Goal: Task Accomplishment & Management: Manage account settings

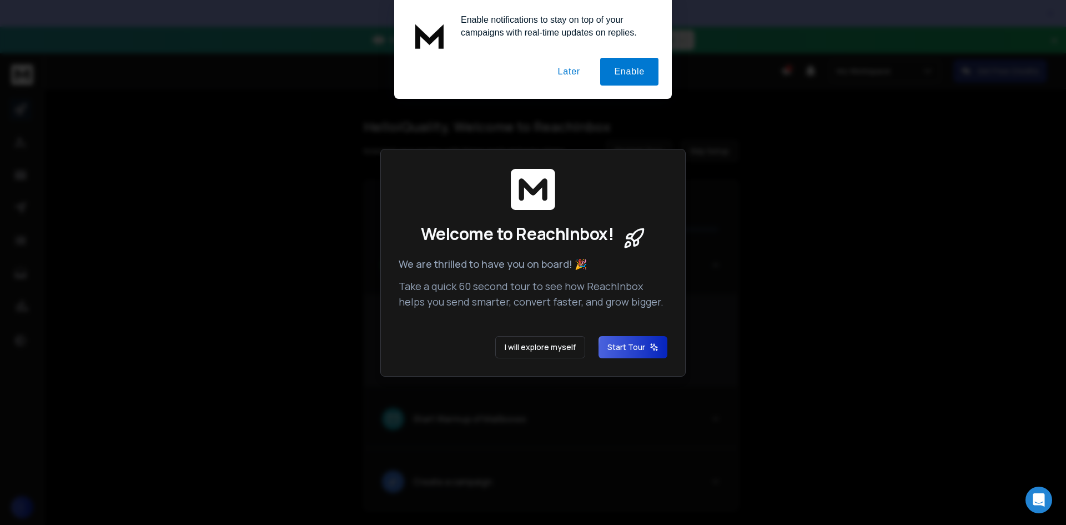
click at [567, 77] on button "Later" at bounding box center [569, 72] width 50 height 28
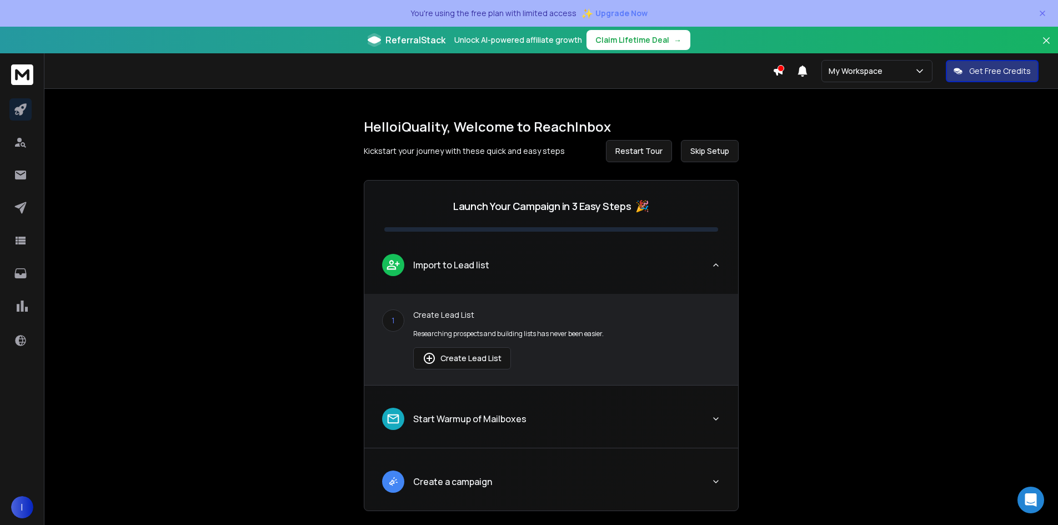
scroll to position [15, 0]
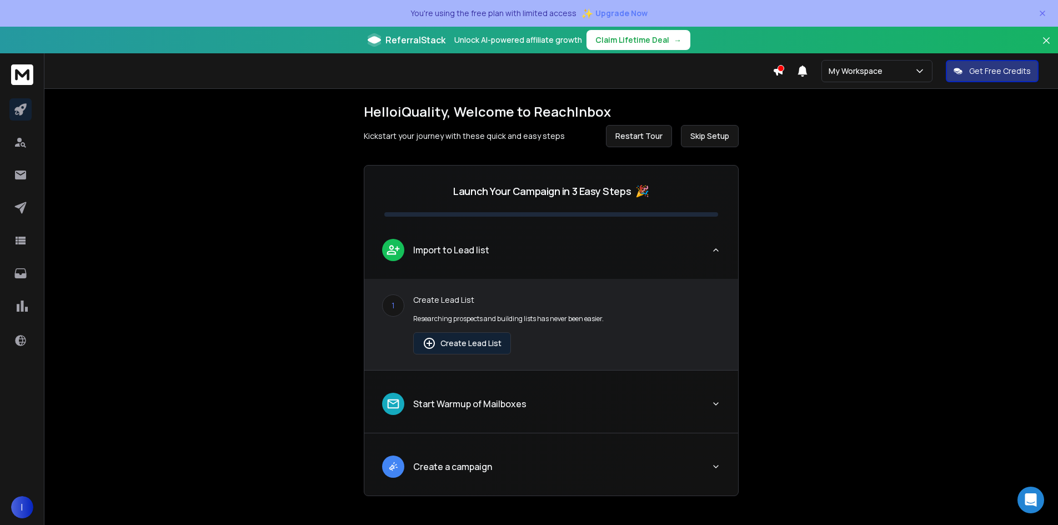
click at [439, 353] on button "Create Lead List" at bounding box center [462, 343] width 98 height 22
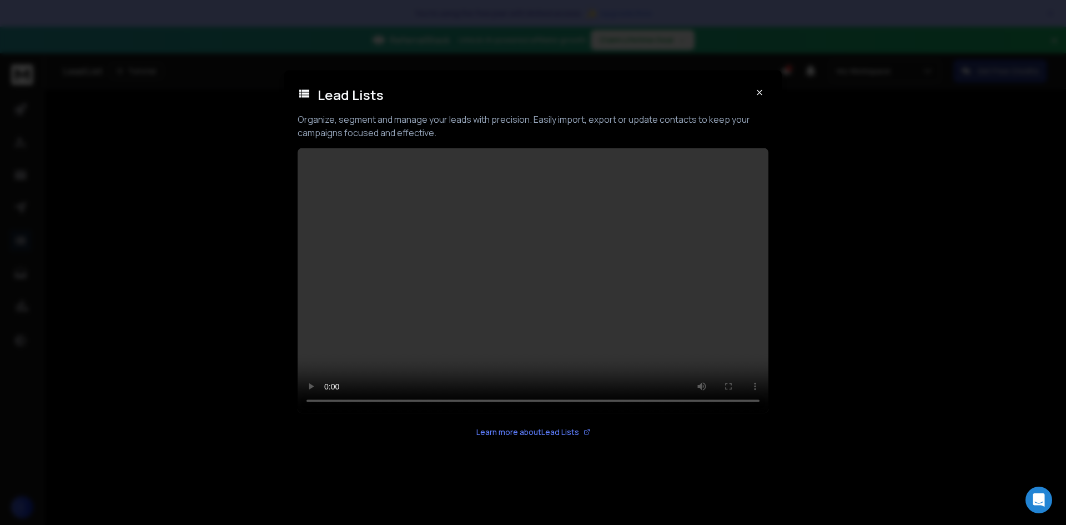
click at [851, 199] on div at bounding box center [533, 262] width 1066 height 525
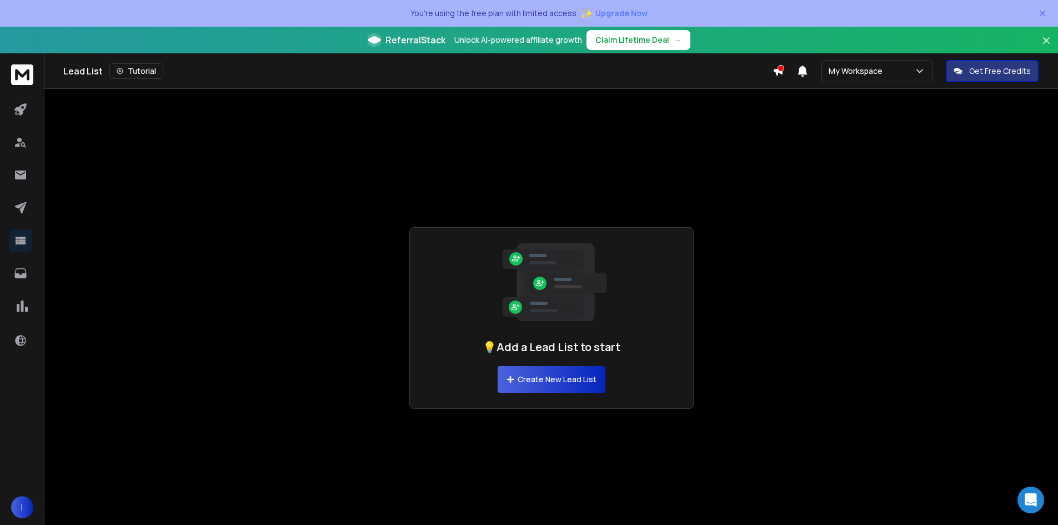
click at [523, 377] on button "Create New Lead List" at bounding box center [551, 379] width 108 height 27
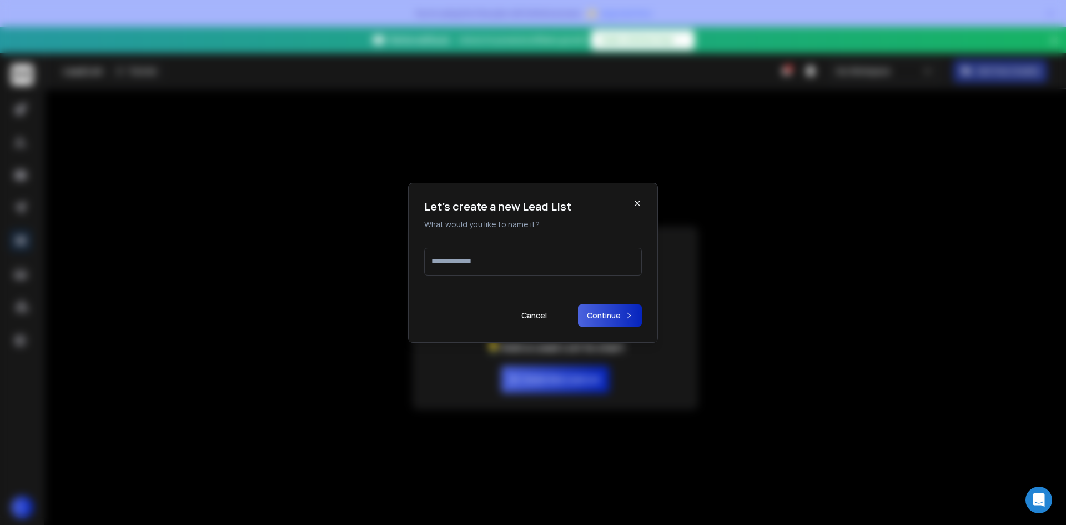
click at [549, 262] on input at bounding box center [533, 262] width 218 height 28
type input "**********"
click at [598, 310] on button "Continue" at bounding box center [610, 315] width 64 height 22
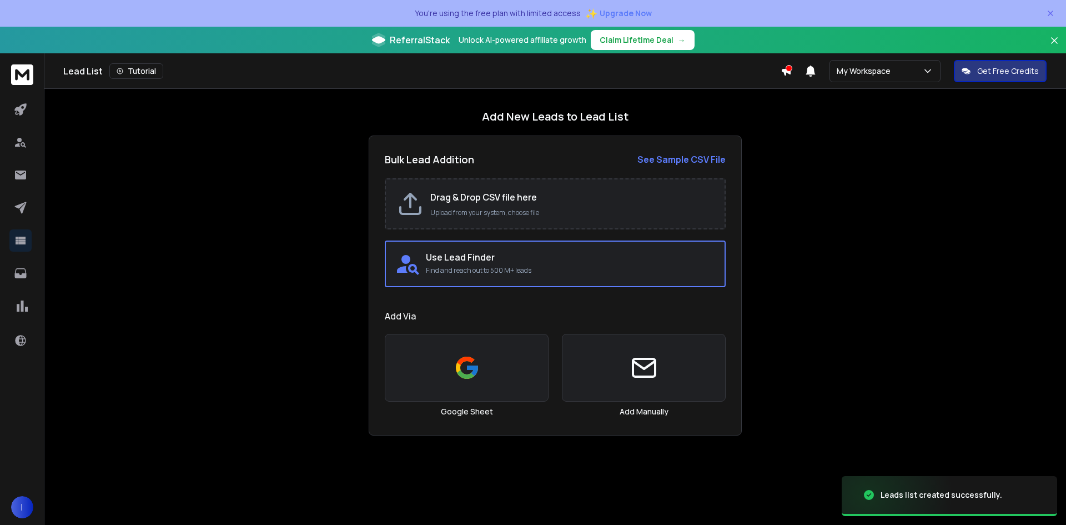
click at [566, 274] on p "Find and reach out to 500 M+ leads" at bounding box center [571, 270] width 290 height 9
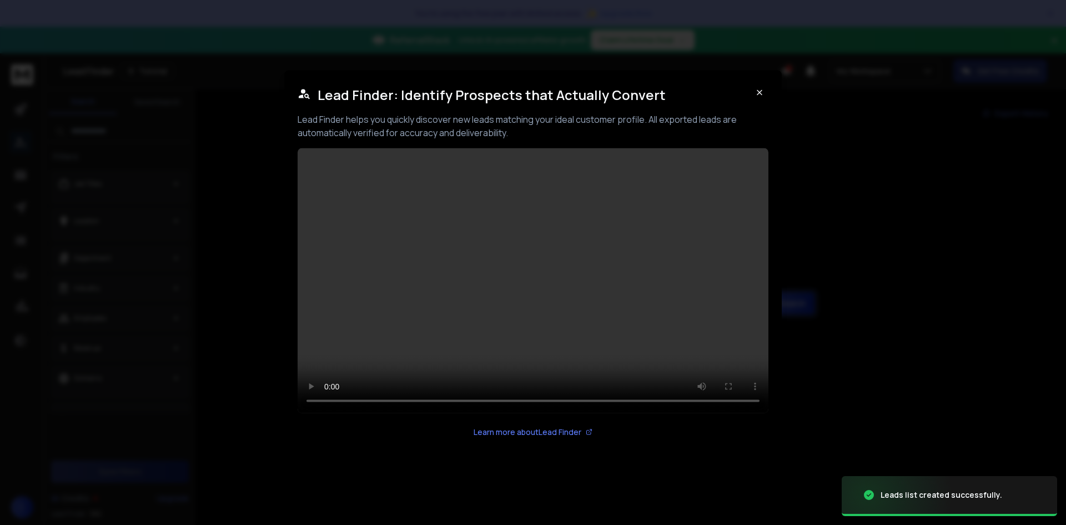
click at [833, 229] on div at bounding box center [533, 262] width 1066 height 525
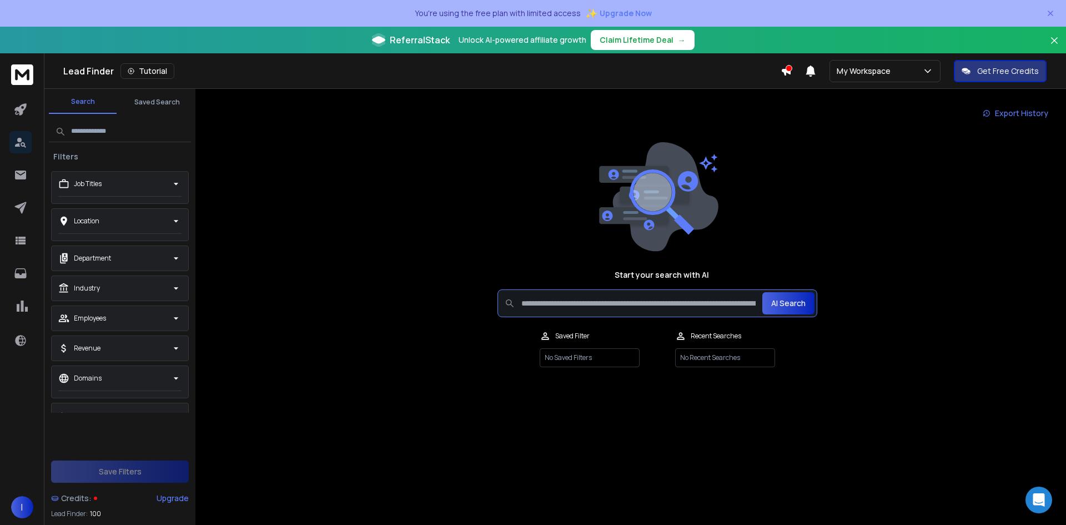
click at [630, 306] on textarea at bounding box center [638, 303] width 234 height 22
type textarea "******"
click at [118, 227] on div "Location" at bounding box center [120, 224] width 138 height 33
click at [170, 219] on icon at bounding box center [175, 220] width 11 height 11
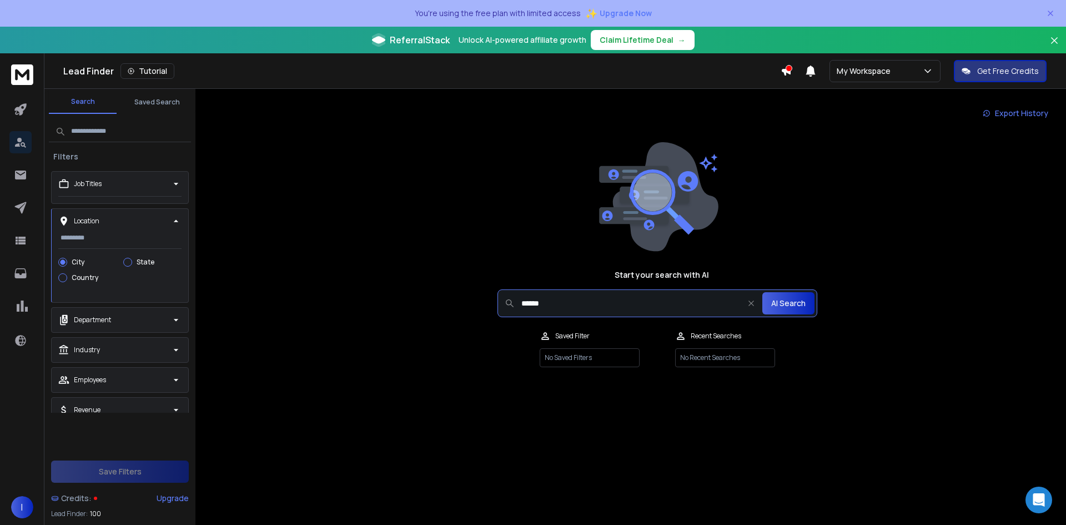
click at [128, 246] on input at bounding box center [119, 238] width 123 height 22
click at [72, 274] on label "Country" at bounding box center [85, 277] width 27 height 9
click at [67, 274] on button "Country" at bounding box center [62, 277] width 9 height 9
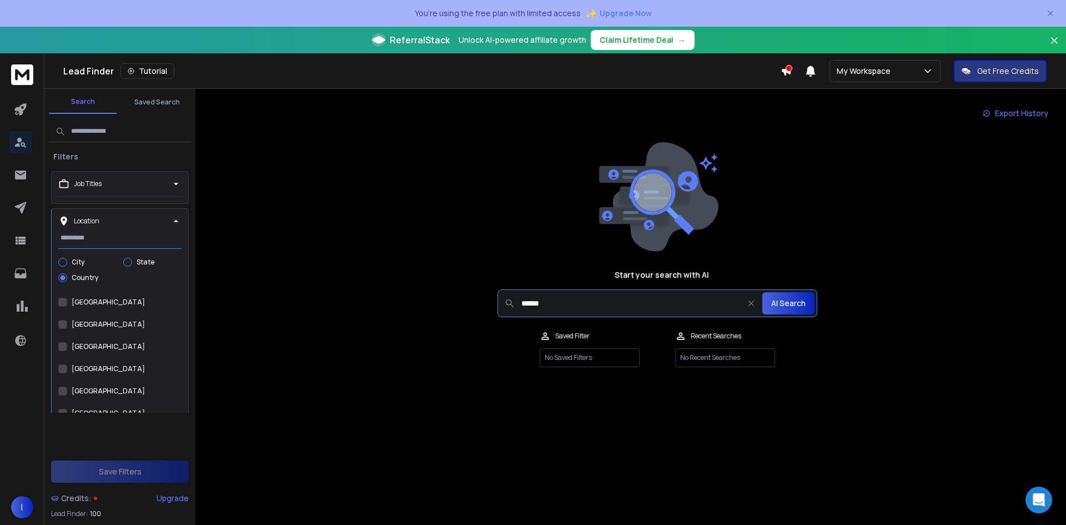
click at [81, 242] on input at bounding box center [119, 238] width 123 height 22
type input "*******"
click at [91, 303] on label "[GEOGRAPHIC_DATA]" at bounding box center [108, 302] width 73 height 9
click at [67, 303] on button "[GEOGRAPHIC_DATA]" at bounding box center [62, 302] width 9 height 9
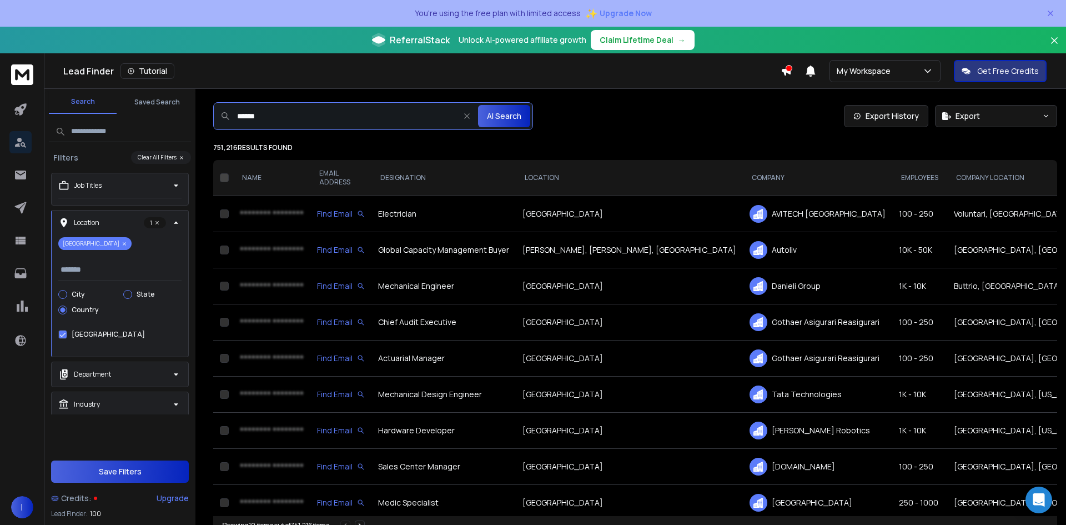
click at [490, 119] on button "AI Search" at bounding box center [504, 116] width 52 height 22
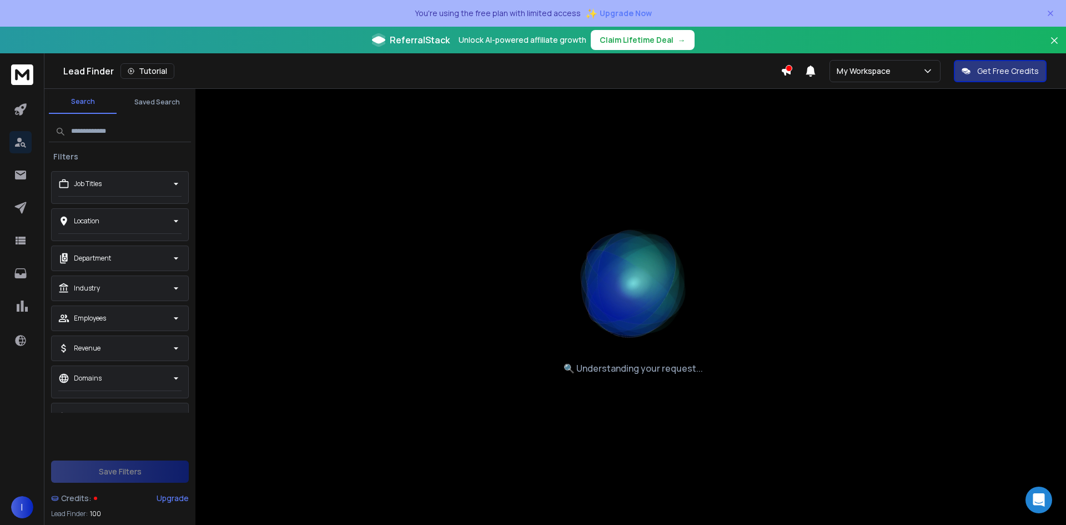
click at [117, 288] on div "Industry" at bounding box center [119, 288] width 123 height 11
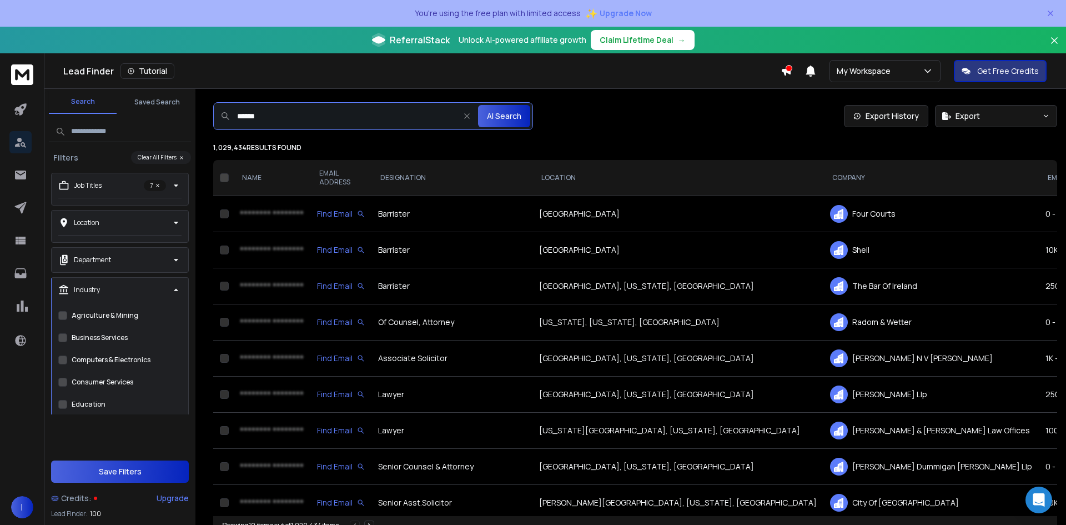
click at [124, 263] on div "Department" at bounding box center [119, 259] width 123 height 11
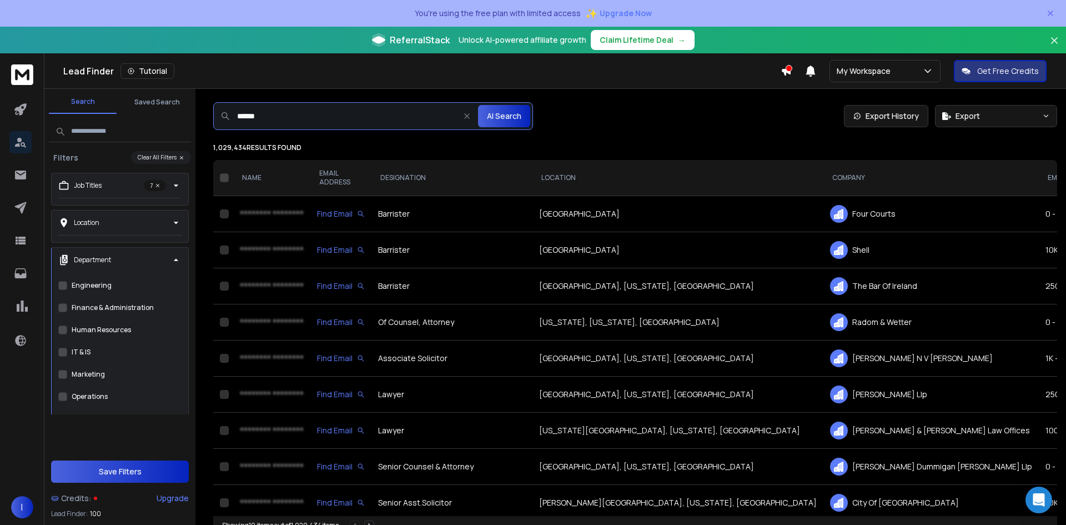
click at [174, 260] on icon at bounding box center [176, 260] width 4 height 2
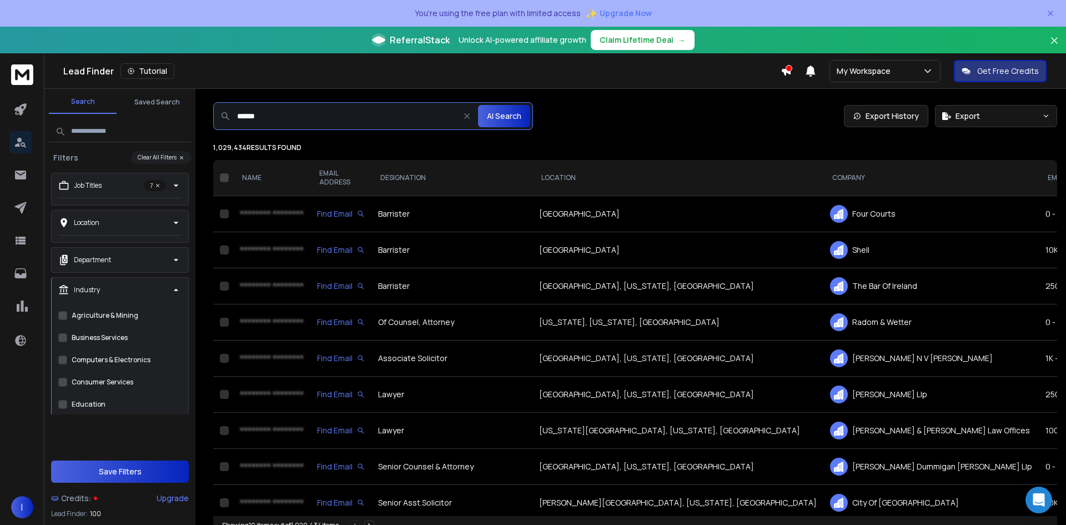
click at [170, 288] on icon at bounding box center [175, 289] width 11 height 11
click at [173, 265] on icon at bounding box center [175, 259] width 11 height 11
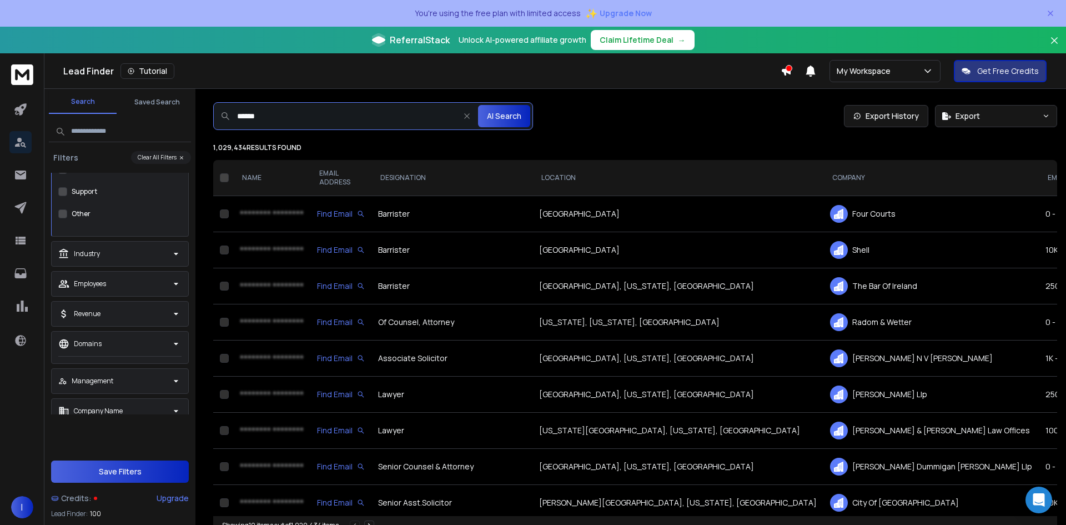
scroll to position [248, 0]
click at [160, 261] on div "Industry" at bounding box center [120, 256] width 138 height 26
click at [164, 257] on div "Industry" at bounding box center [119, 255] width 123 height 11
click at [61, 301] on Services "Business Services" at bounding box center [62, 303] width 9 height 9
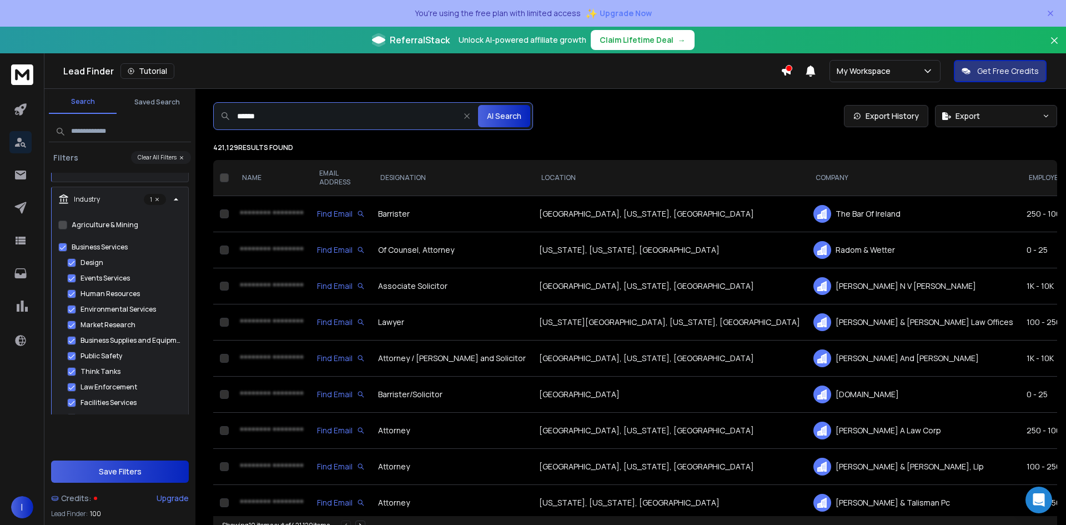
scroll to position [303, 0]
click at [65, 249] on Services "Business Services" at bounding box center [62, 247] width 9 height 9
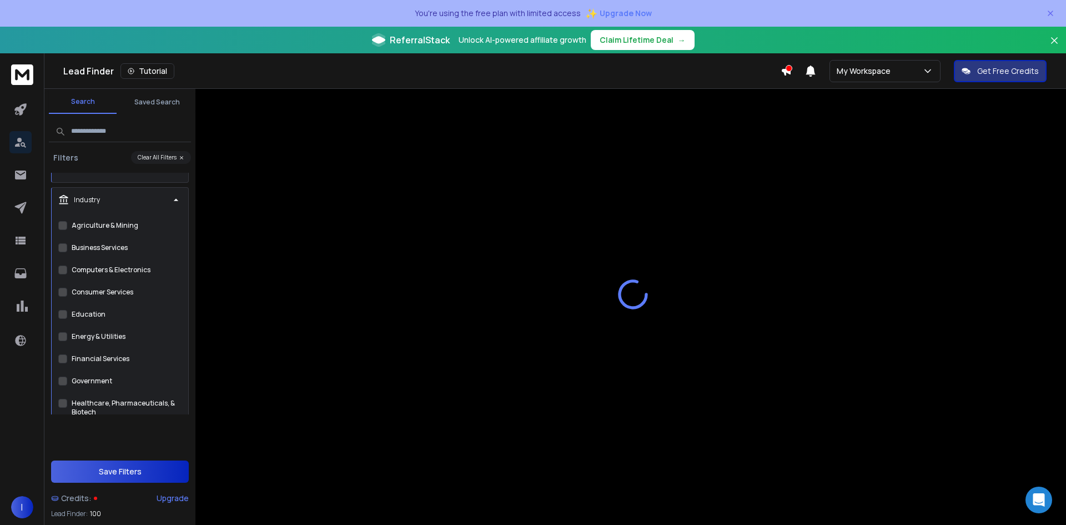
click at [83, 248] on label "Business Services" at bounding box center [100, 247] width 56 height 9
click at [67, 248] on Services "Business Services" at bounding box center [62, 247] width 9 height 9
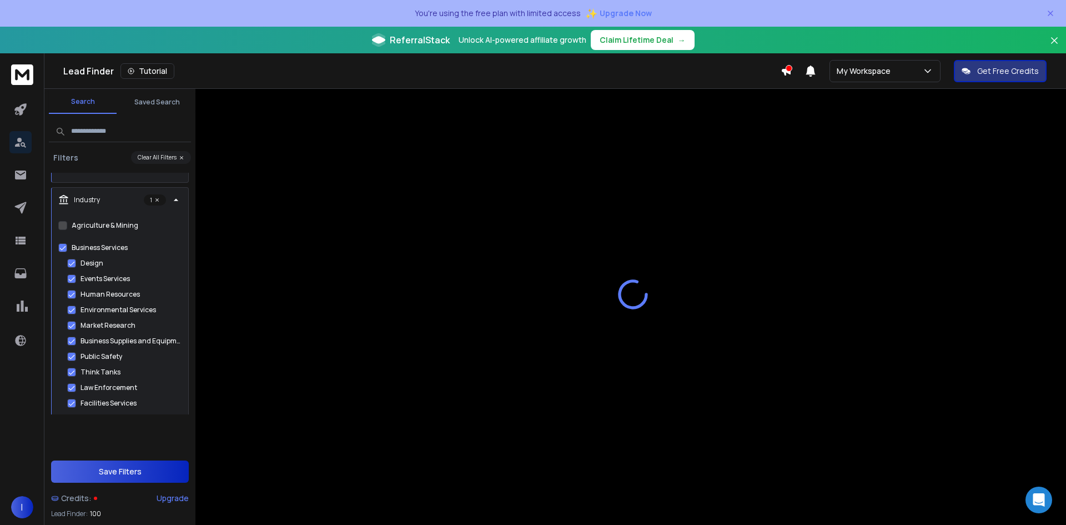
click at [73, 264] on button "Design" at bounding box center [71, 263] width 9 height 9
click at [72, 278] on Services "Events Services" at bounding box center [71, 278] width 9 height 9
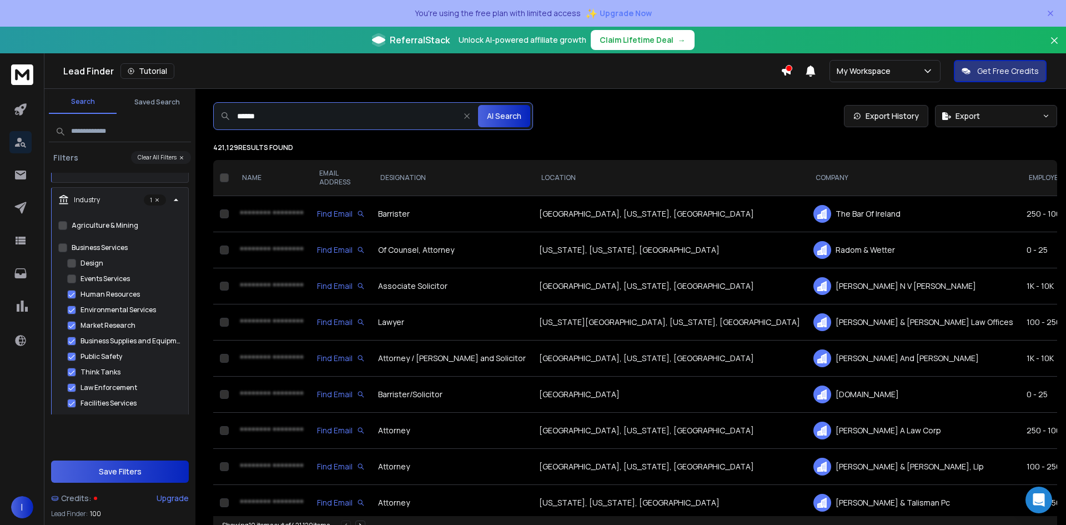
click at [74, 296] on Resources "Human Resources" at bounding box center [71, 294] width 9 height 9
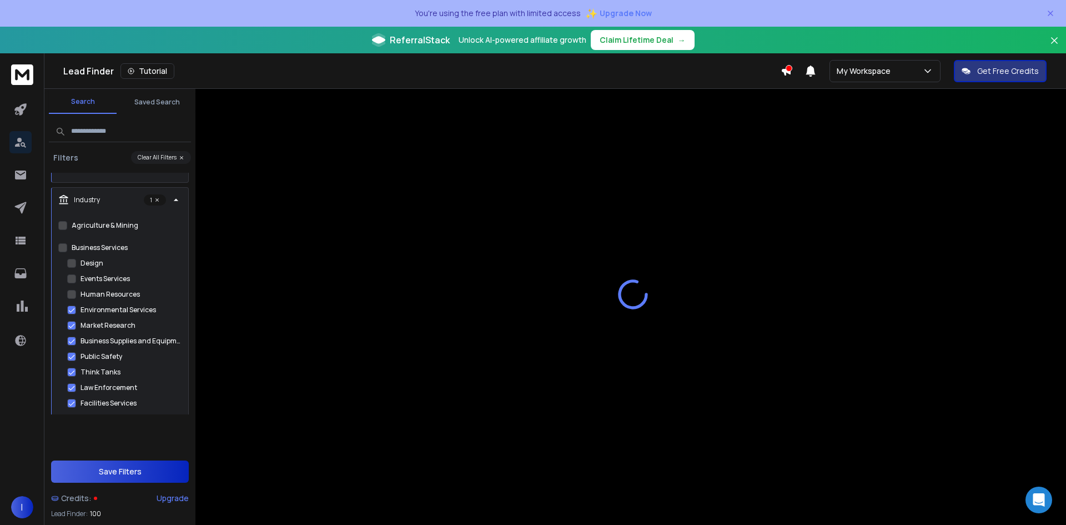
click at [71, 309] on Services "Environmental Services" at bounding box center [71, 309] width 9 height 9
click at [72, 324] on Research "Market Research" at bounding box center [71, 325] width 9 height 9
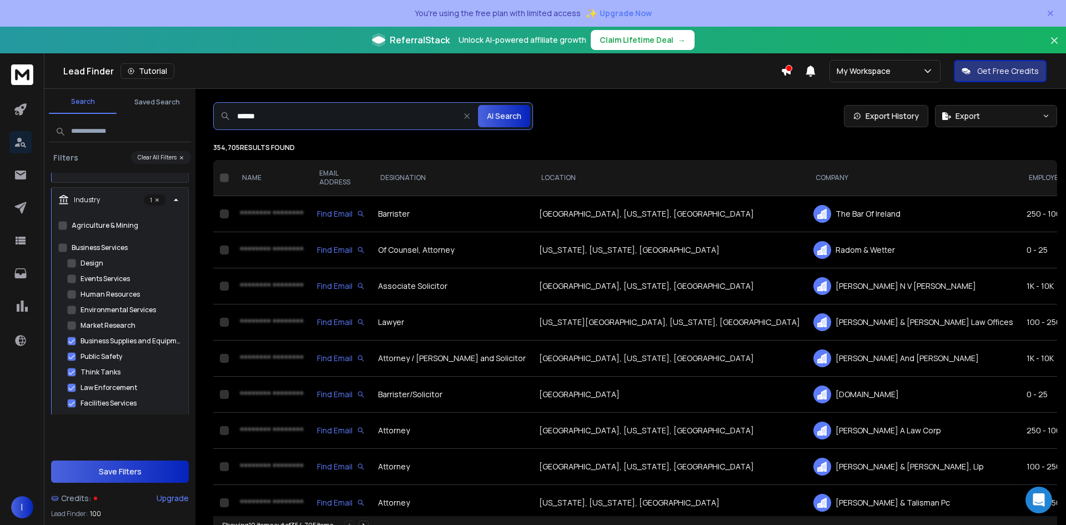
click at [72, 340] on Equipment "Business Supplies and Equipment" at bounding box center [71, 340] width 9 height 9
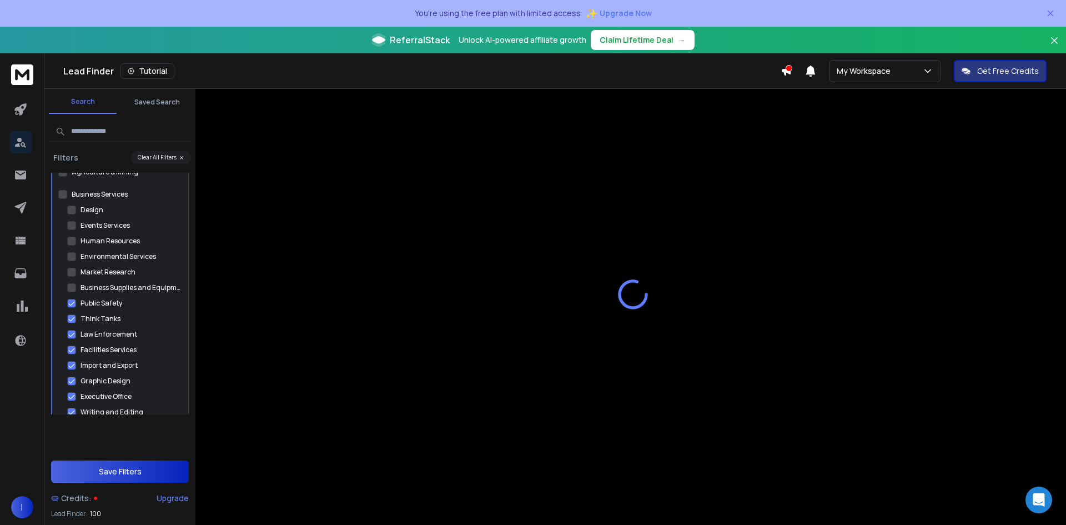
scroll to position [359, 0]
click at [71, 315] on Tanks "Think Tanks" at bounding box center [71, 316] width 9 height 9
click at [73, 348] on Services "Facilities Services" at bounding box center [71, 347] width 9 height 9
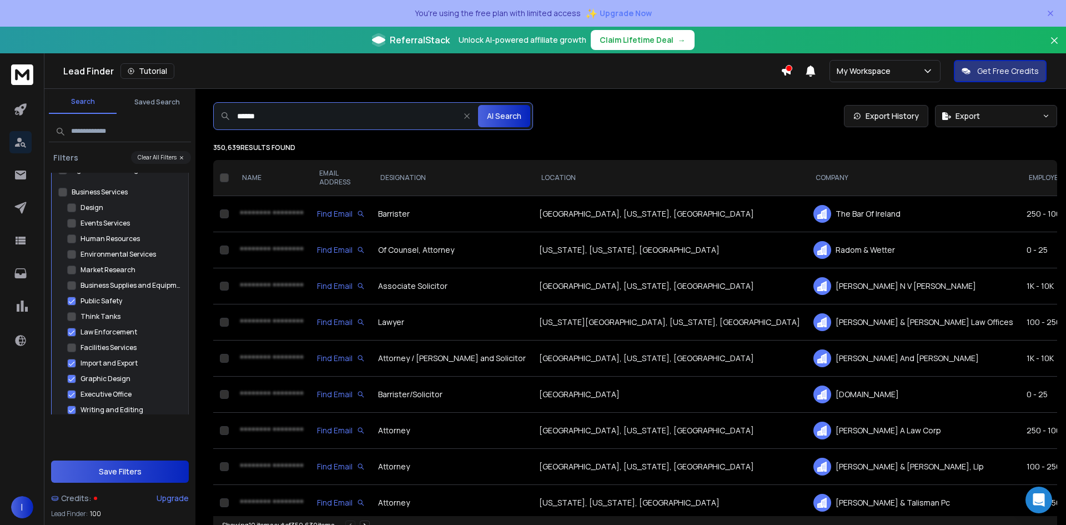
click at [70, 361] on Export "Import and Export" at bounding box center [71, 363] width 9 height 9
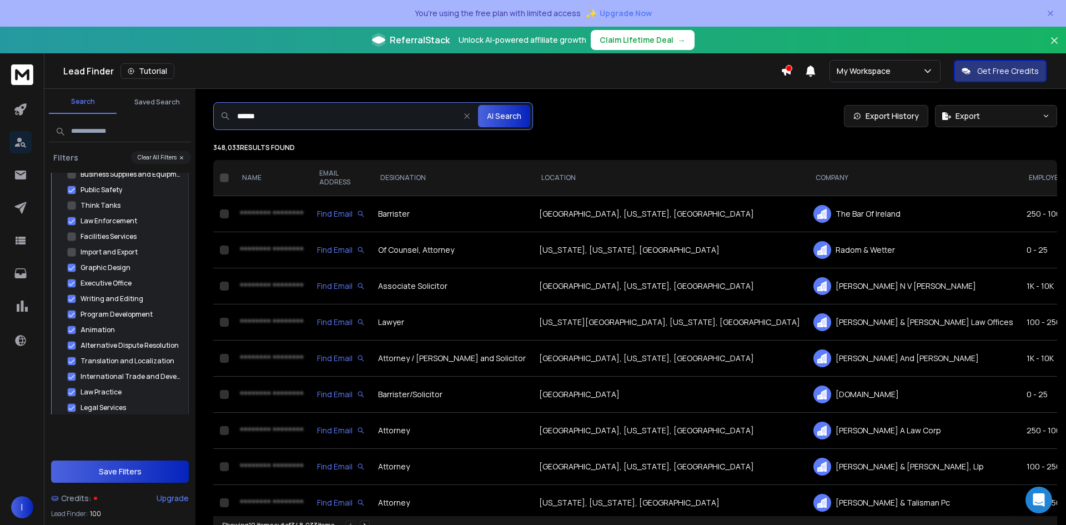
click at [73, 270] on Design "Graphic Design" at bounding box center [71, 267] width 9 height 9
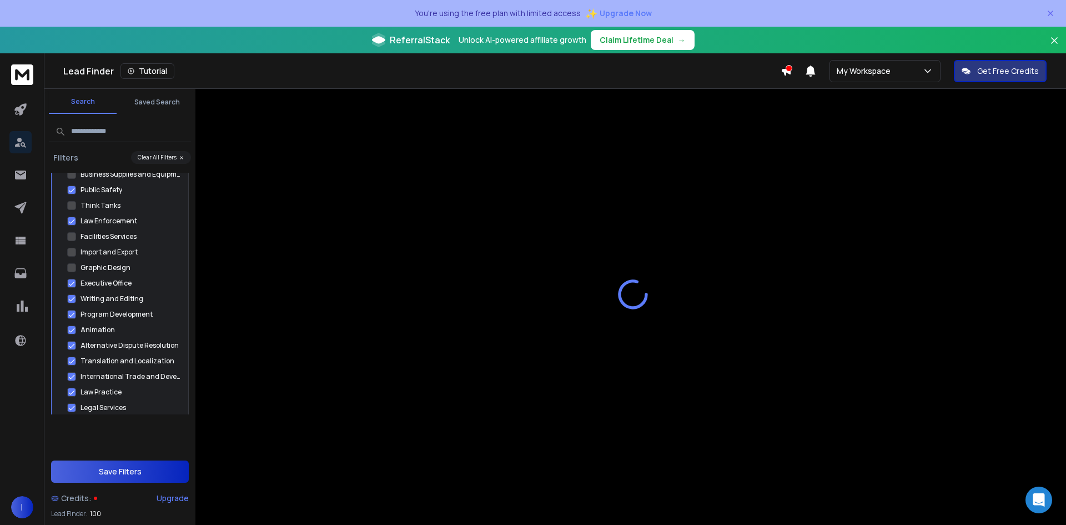
click at [72, 284] on Office "Executive Office" at bounding box center [71, 283] width 9 height 9
click at [74, 299] on Editing "Writing and Editing" at bounding box center [71, 298] width 9 height 9
click at [72, 313] on Development "Program Development" at bounding box center [71, 314] width 9 height 9
click at [72, 331] on button "Animation" at bounding box center [71, 329] width 9 height 9
click at [73, 342] on Resolution "Alternative Dispute Resolution" at bounding box center [71, 345] width 9 height 9
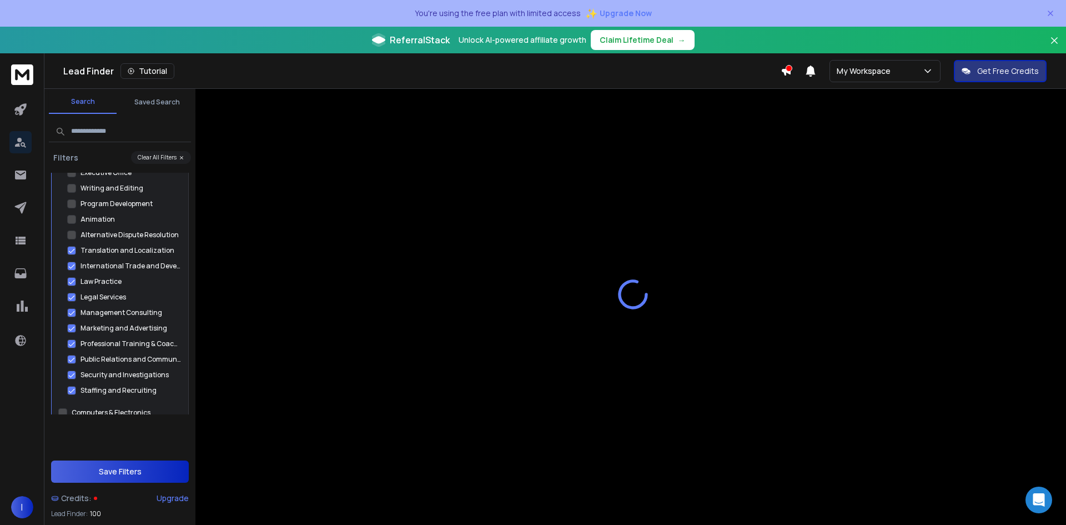
scroll to position [581, 0]
click at [76, 265] on Development "International Trade and Development" at bounding box center [71, 265] width 9 height 9
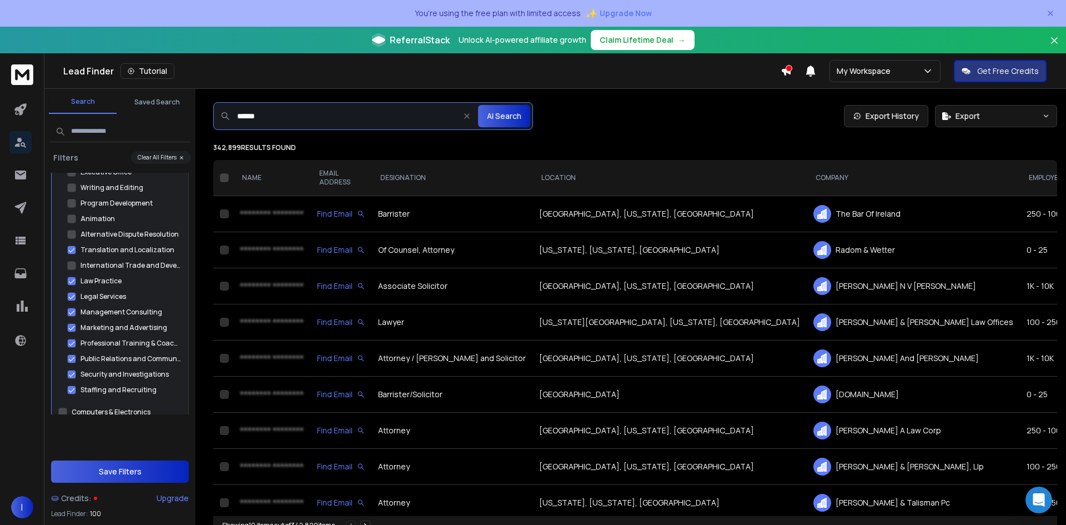
click at [73, 309] on Consulting "Management Consulting" at bounding box center [71, 312] width 9 height 9
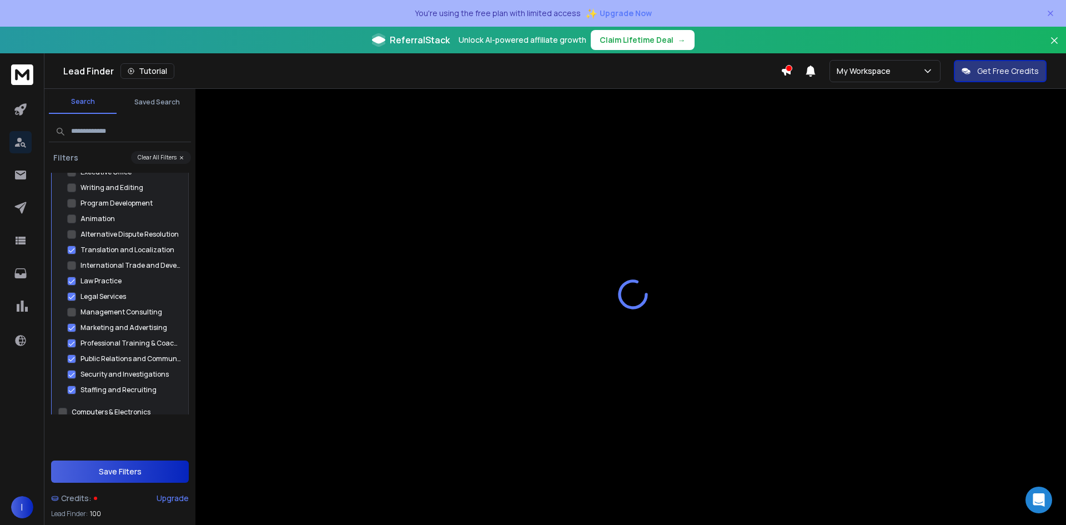
click at [72, 329] on Advertising "Marketing and Advertising" at bounding box center [71, 327] width 9 height 9
click at [72, 341] on Coaching "Professional Training & Coaching" at bounding box center [71, 343] width 9 height 9
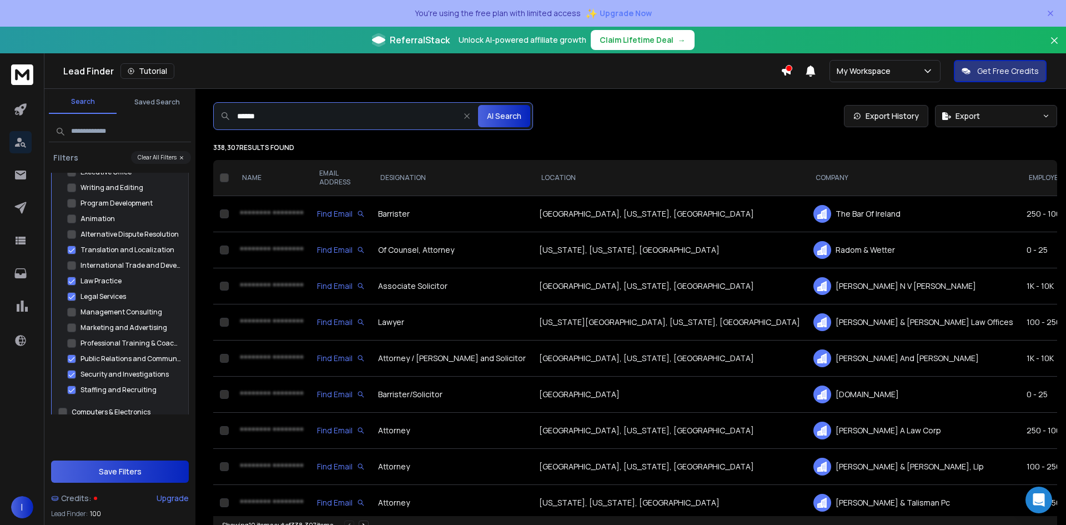
click at [70, 358] on Communications "Public Relations and Communications" at bounding box center [71, 358] width 9 height 9
click at [74, 388] on Recruiting "Staffing and Recruiting" at bounding box center [71, 389] width 9 height 9
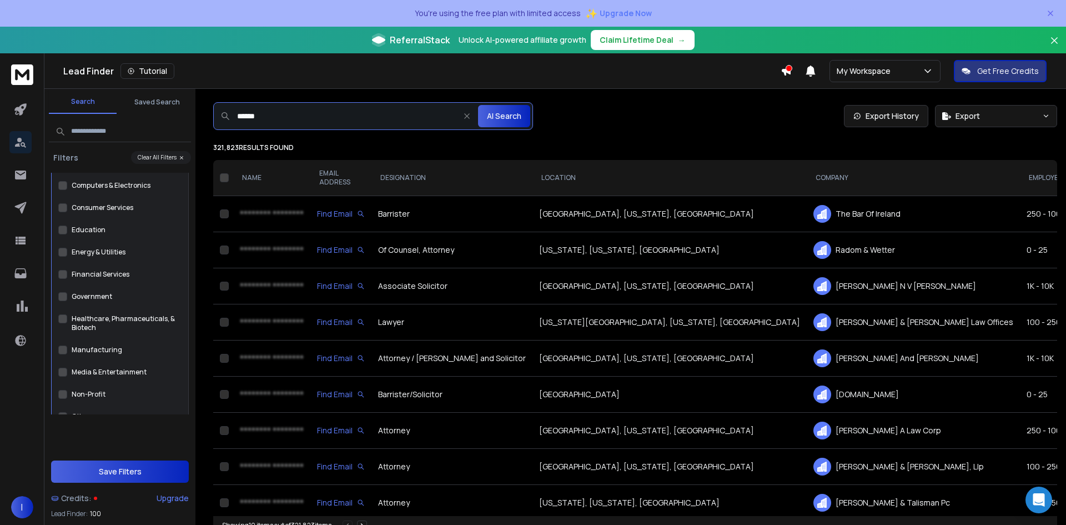
scroll to position [803, 0]
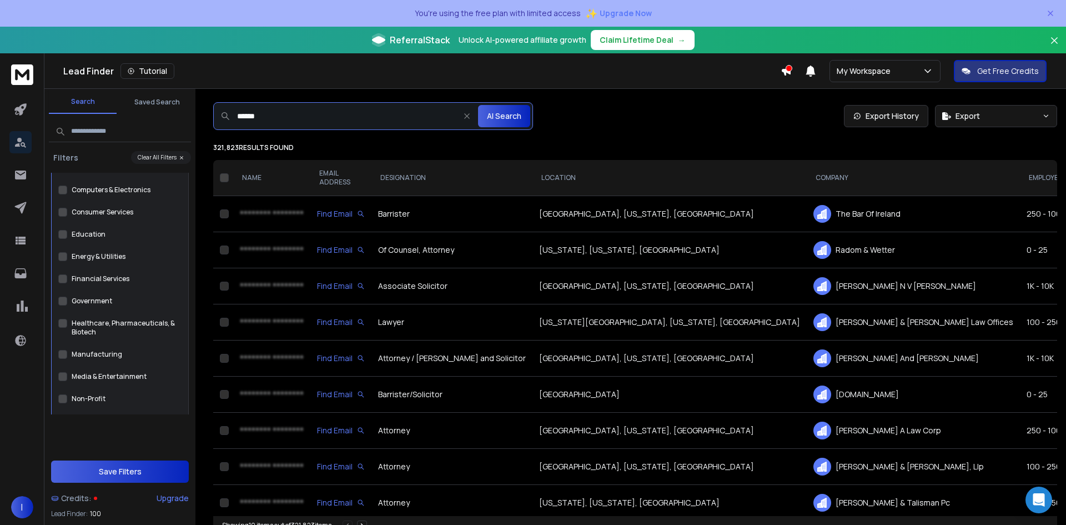
click at [64, 299] on button "Government" at bounding box center [62, 300] width 9 height 9
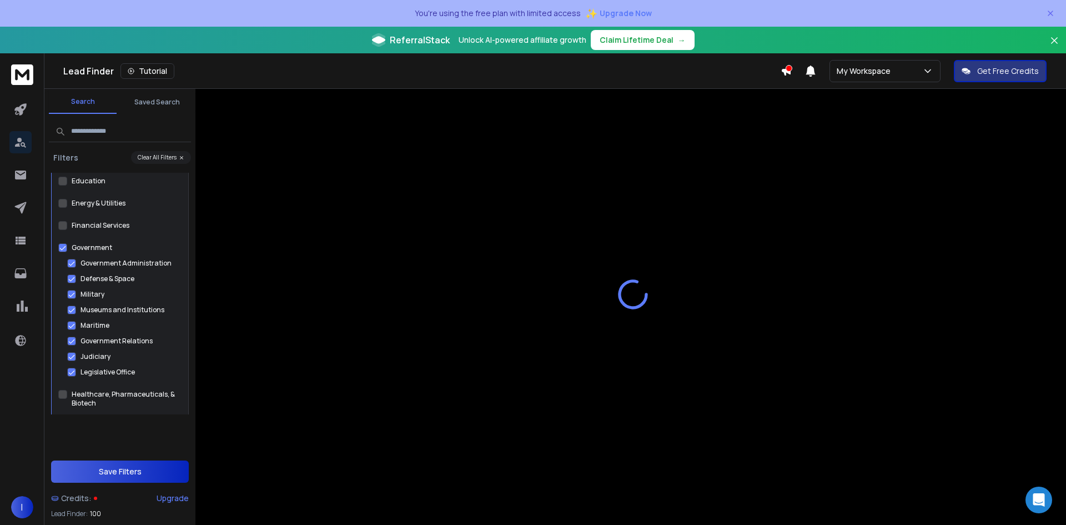
scroll to position [858, 0]
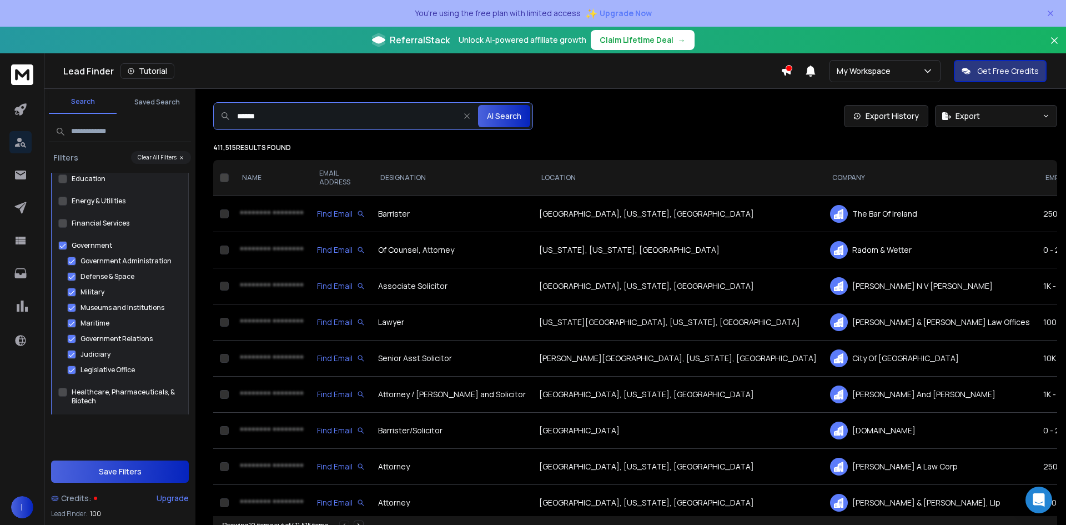
click at [71, 339] on Relations "Government Relations" at bounding box center [71, 338] width 9 height 9
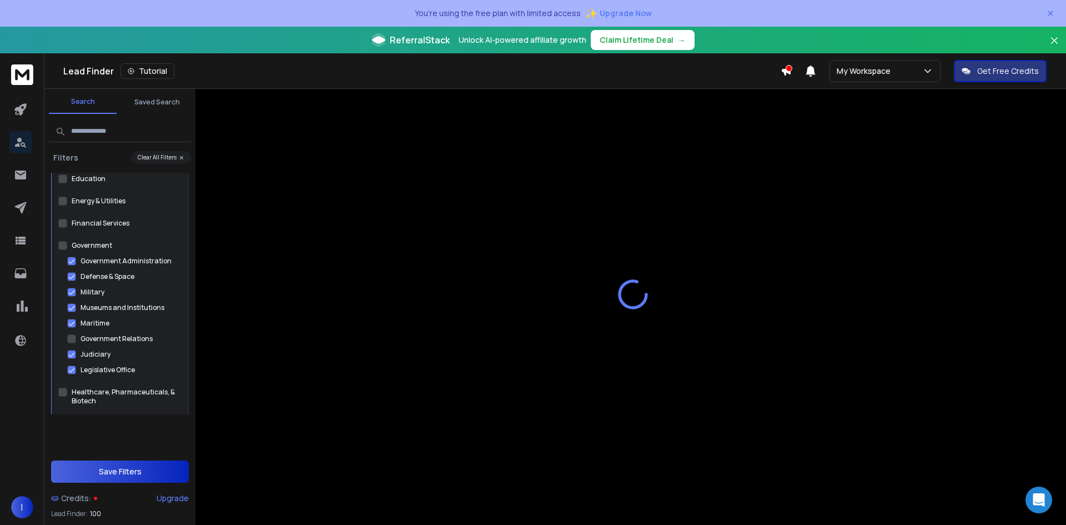
click at [71, 324] on button "Maritime" at bounding box center [71, 323] width 9 height 9
click at [73, 306] on Institutions "Museums and Institutions" at bounding box center [71, 307] width 9 height 9
click at [74, 292] on button "Military" at bounding box center [71, 292] width 9 height 9
click at [73, 279] on Space "Defense & Space" at bounding box center [71, 276] width 9 height 9
click at [72, 262] on Administration "Government Administration" at bounding box center [71, 261] width 9 height 9
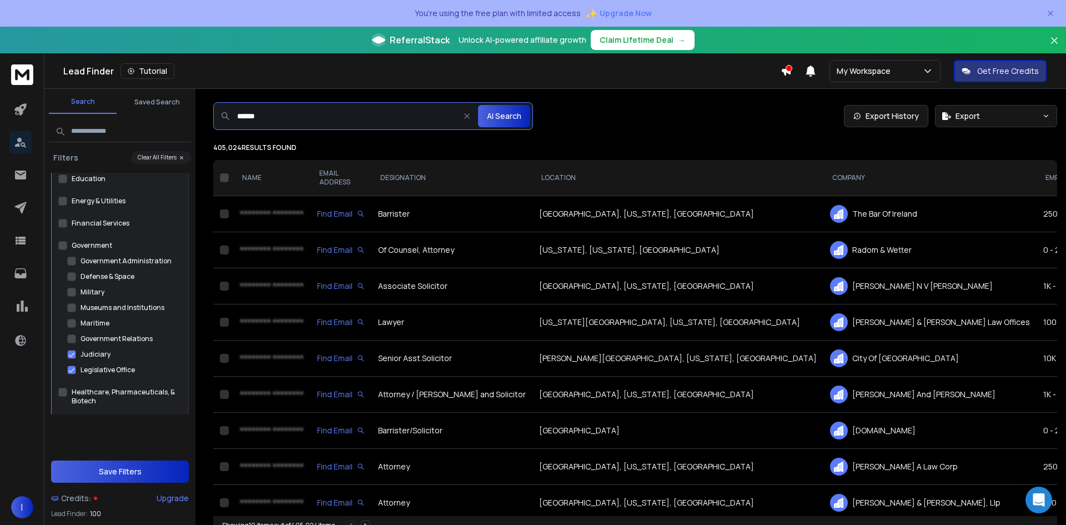
click at [114, 469] on button "Save Filters" at bounding box center [120, 471] width 138 height 22
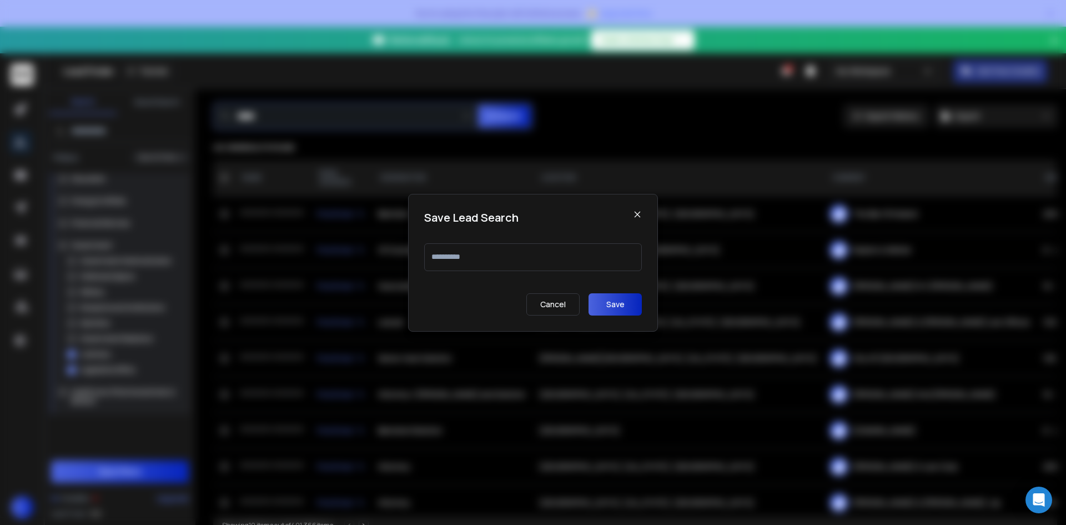
click at [607, 304] on button "Save" at bounding box center [615, 304] width 53 height 22
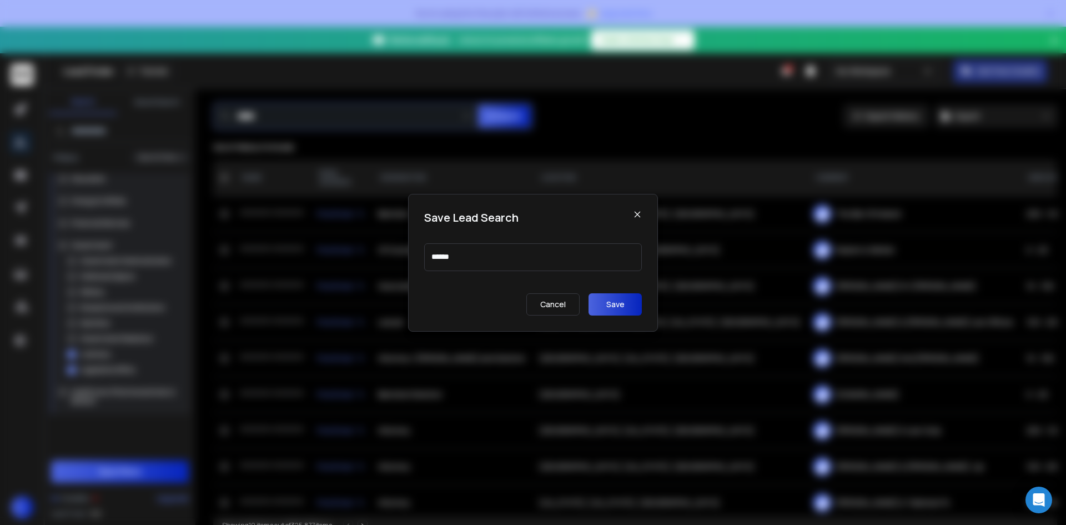
type input "******"
click at [609, 291] on form "****** Cancel Save" at bounding box center [533, 270] width 218 height 90
click at [610, 300] on button "Save" at bounding box center [615, 304] width 53 height 22
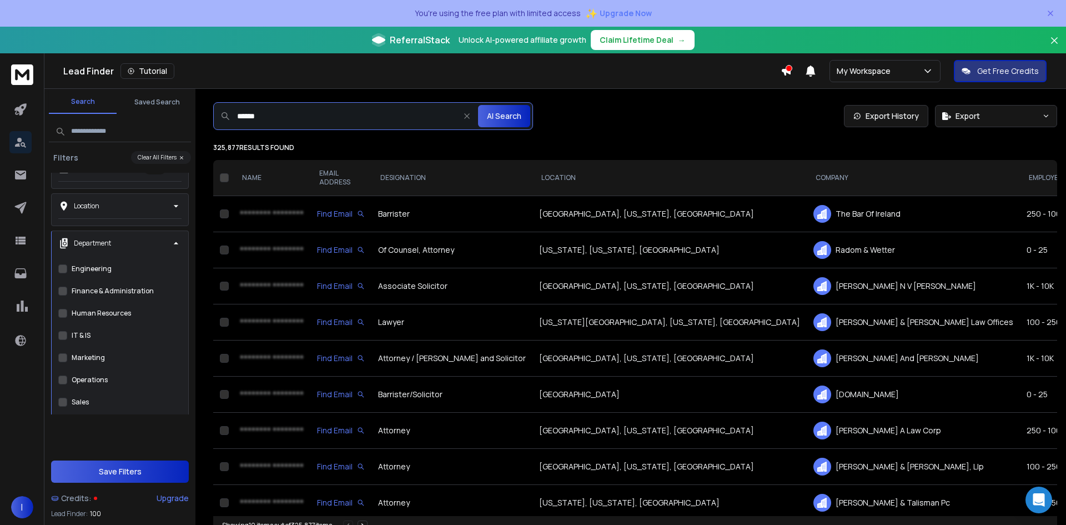
scroll to position [0, 0]
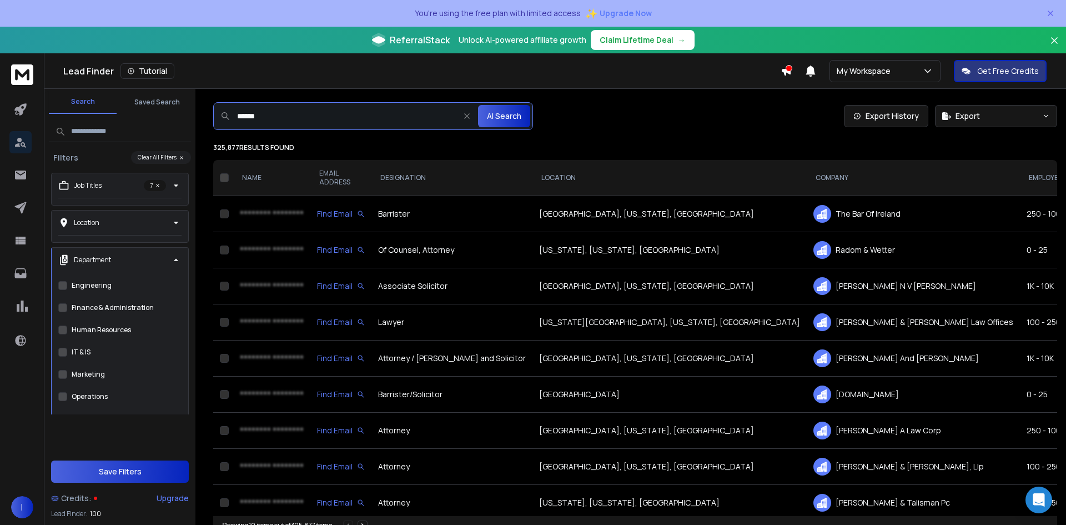
click at [142, 226] on div "Location" at bounding box center [119, 222] width 123 height 11
click at [101, 240] on input at bounding box center [119, 239] width 123 height 22
click at [66, 302] on button "[GEOGRAPHIC_DATA]" at bounding box center [62, 303] width 9 height 9
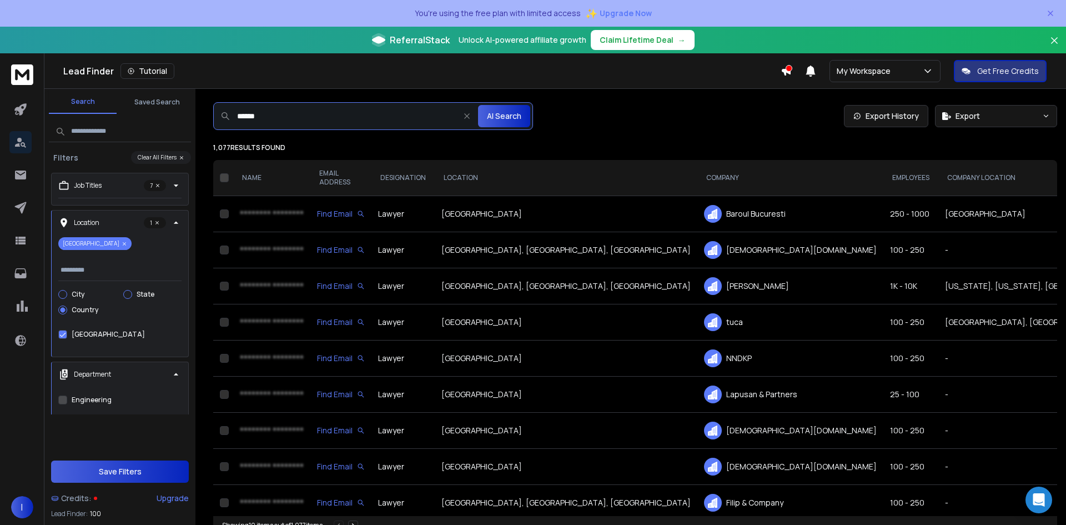
click at [119, 469] on button "Save Filters" at bounding box center [120, 471] width 138 height 22
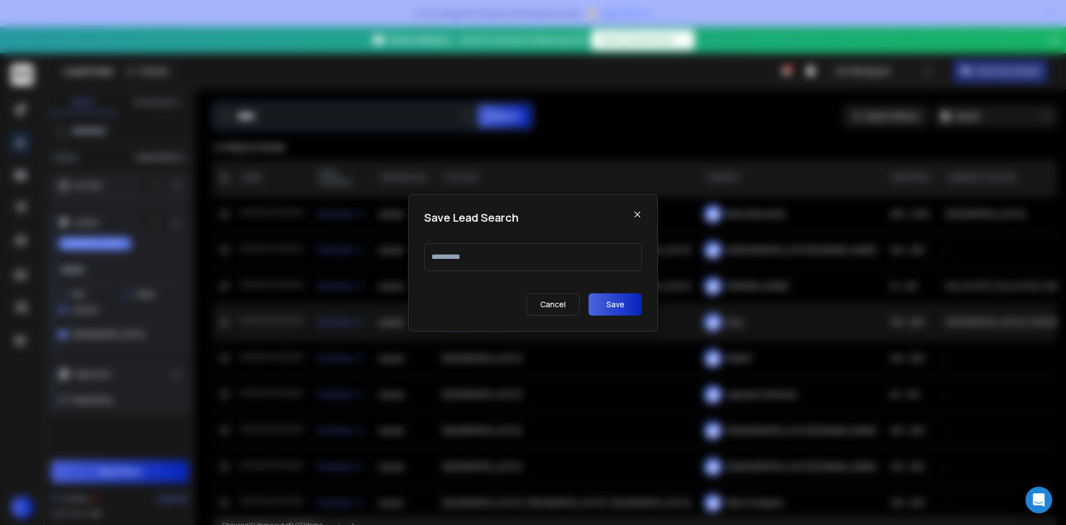
click at [557, 304] on button "Cancel" at bounding box center [552, 304] width 53 height 22
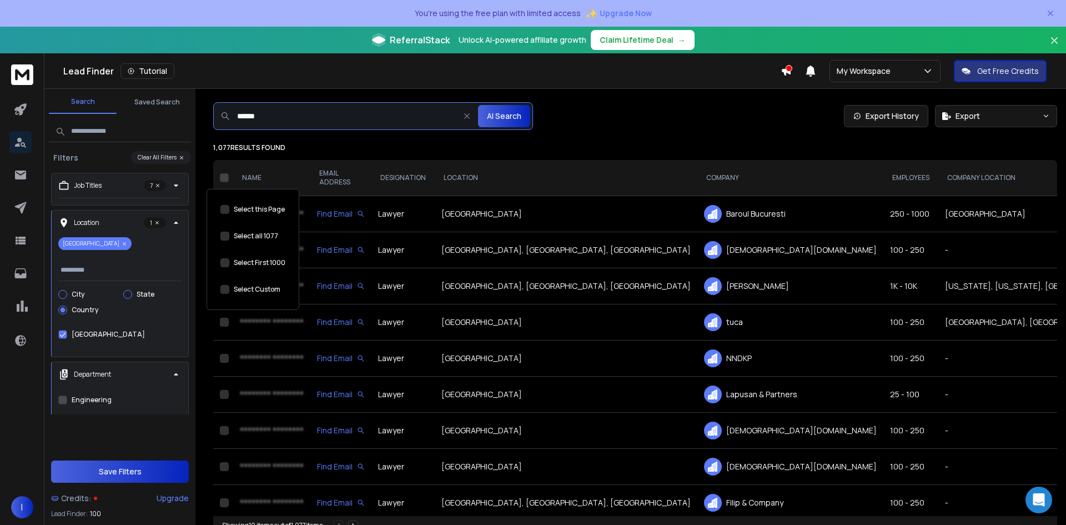
click at [229, 179] on div at bounding box center [226, 177] width 13 height 9
click at [225, 179] on button "Select this Page" at bounding box center [224, 177] width 9 height 9
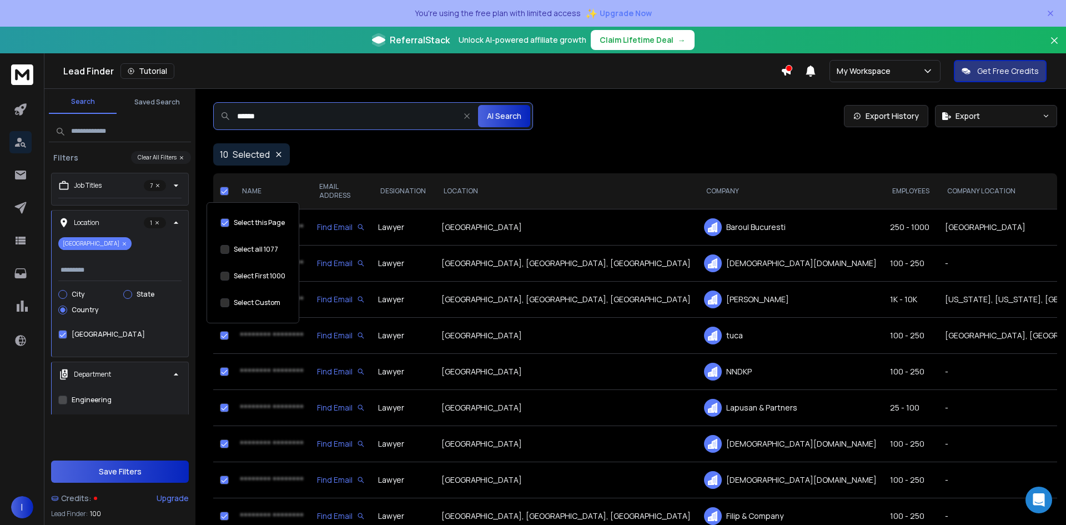
click at [221, 188] on button "Select this Page" at bounding box center [224, 191] width 9 height 9
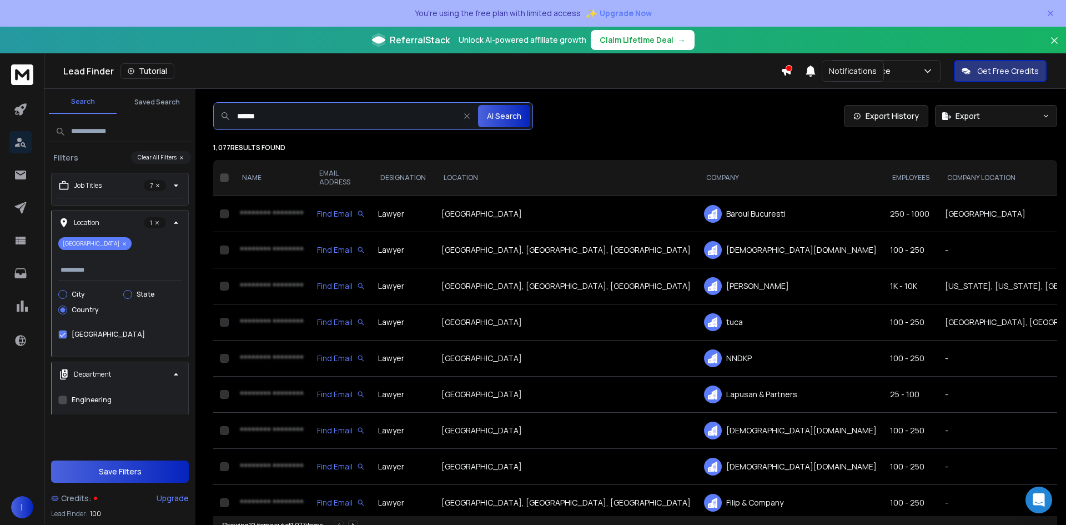
click at [787, 71] on icon at bounding box center [786, 71] width 9 height 9
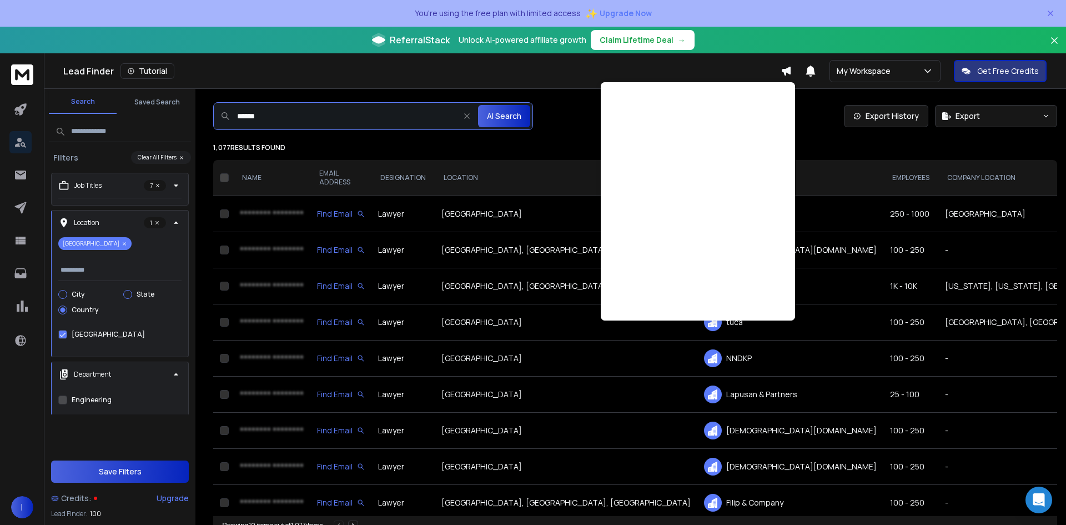
click at [563, 122] on div "****** AI Search Export History Export" at bounding box center [635, 116] width 844 height 28
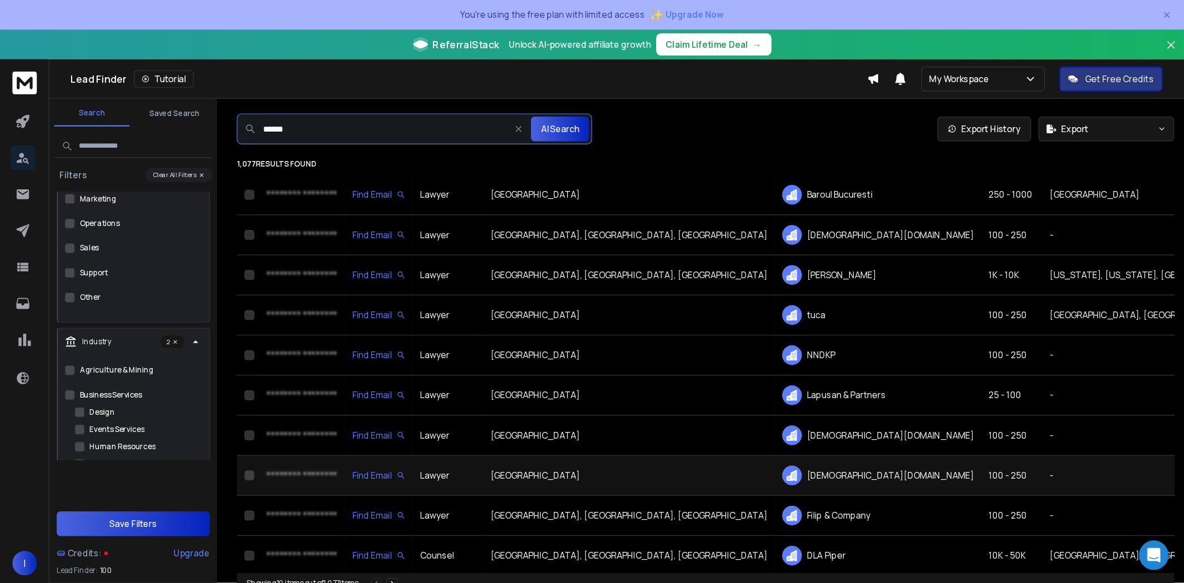
scroll to position [333, 0]
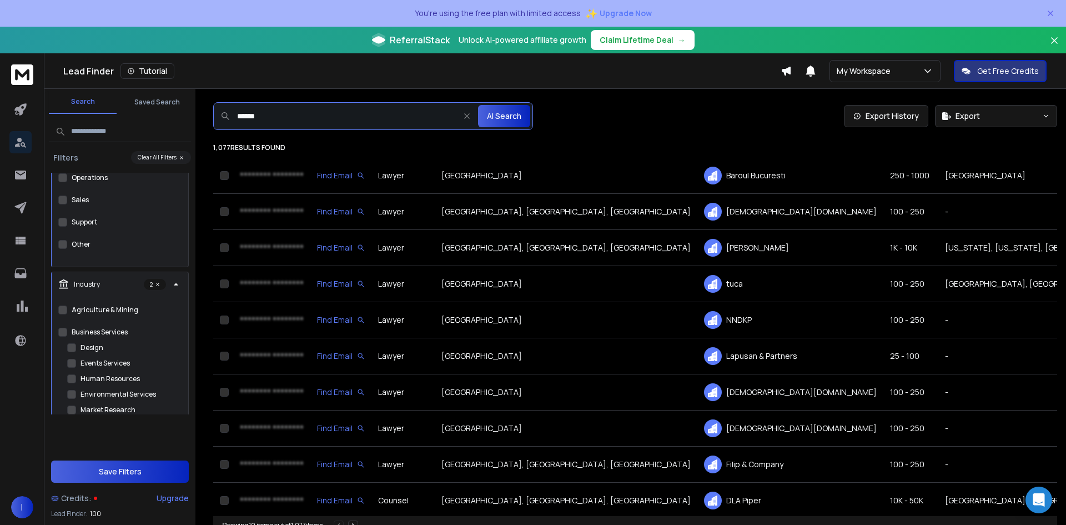
click at [252, 522] on div "Showing 10 items out of 1,077 items" at bounding box center [272, 525] width 100 height 9
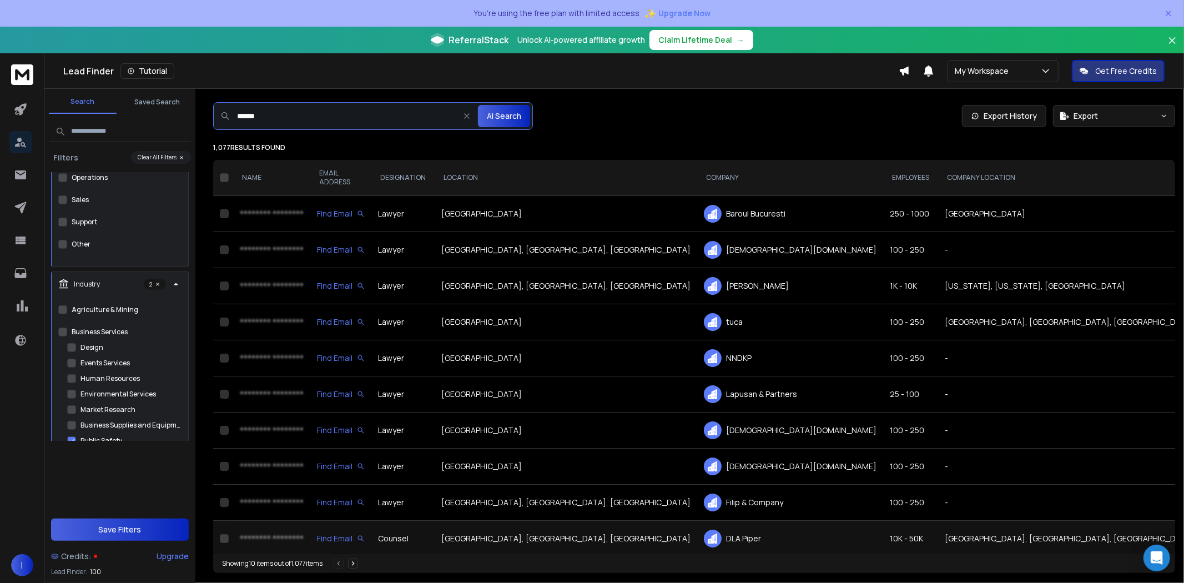
scroll to position [0, 0]
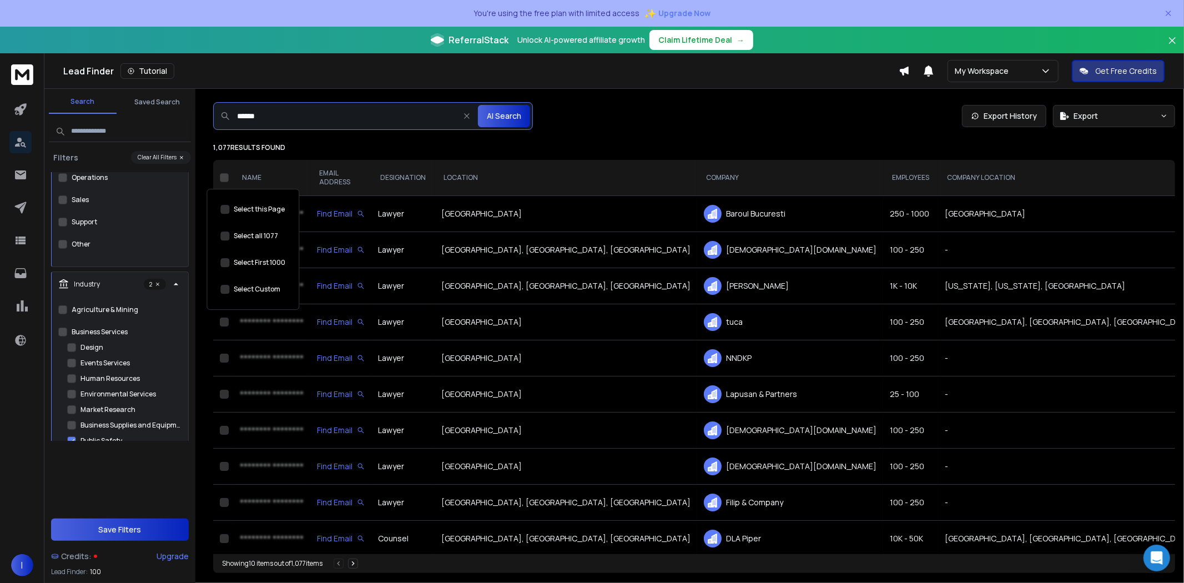
click at [220, 174] on button "Select this Page" at bounding box center [224, 177] width 9 height 9
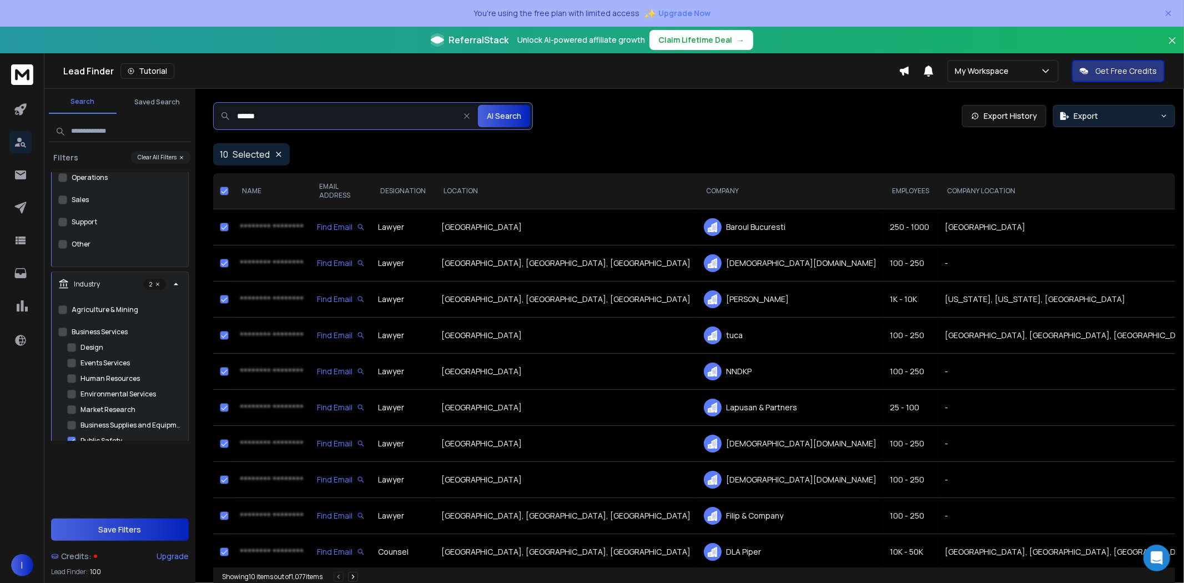
click at [1065, 113] on div "Export" at bounding box center [1107, 115] width 95 height 11
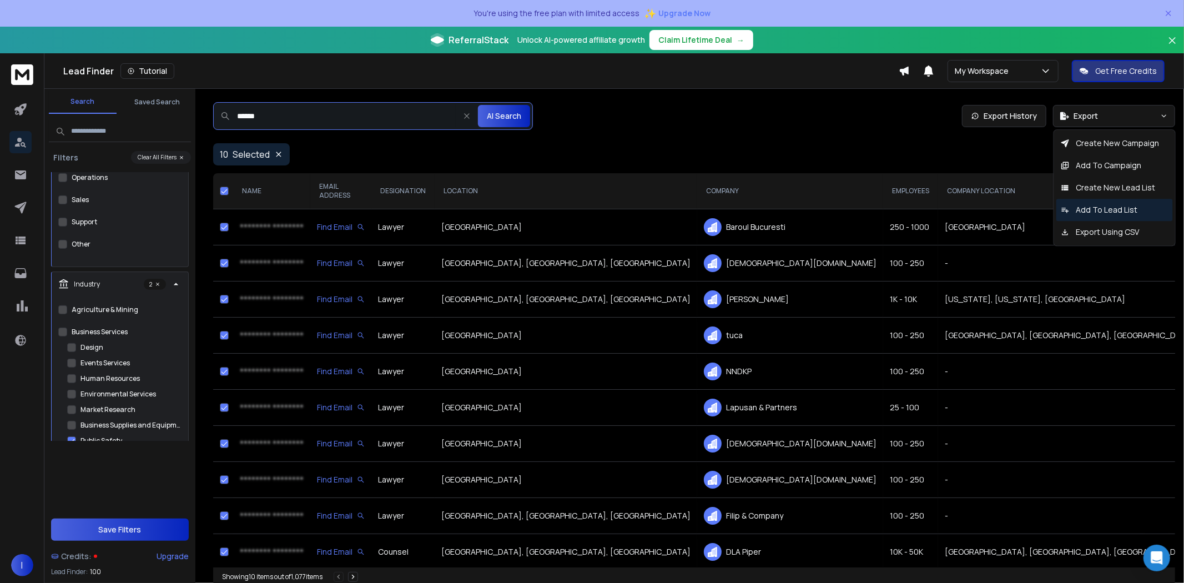
click at [1065, 207] on div "Add To Lead List" at bounding box center [1115, 210] width 117 height 22
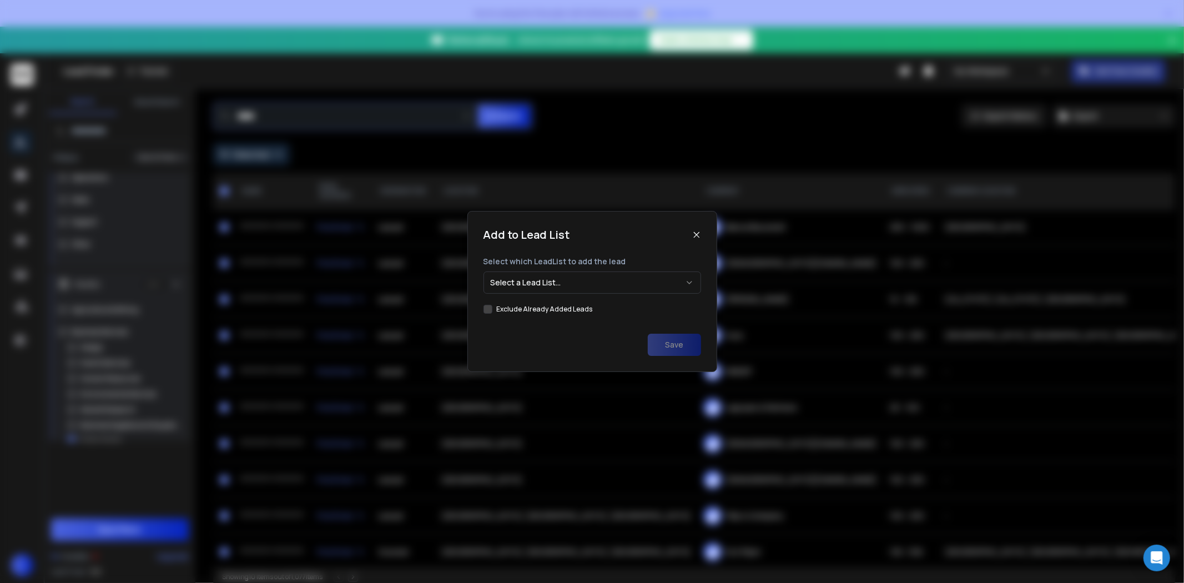
click at [597, 290] on button "Select a Lead List..." at bounding box center [593, 282] width 218 height 22
click at [561, 308] on label "Exclude Already Added Leads" at bounding box center [545, 309] width 96 height 9
click at [487, 308] on button "Exclude Already Added Leads" at bounding box center [488, 309] width 9 height 9
click at [656, 344] on button "Save" at bounding box center [674, 345] width 53 height 22
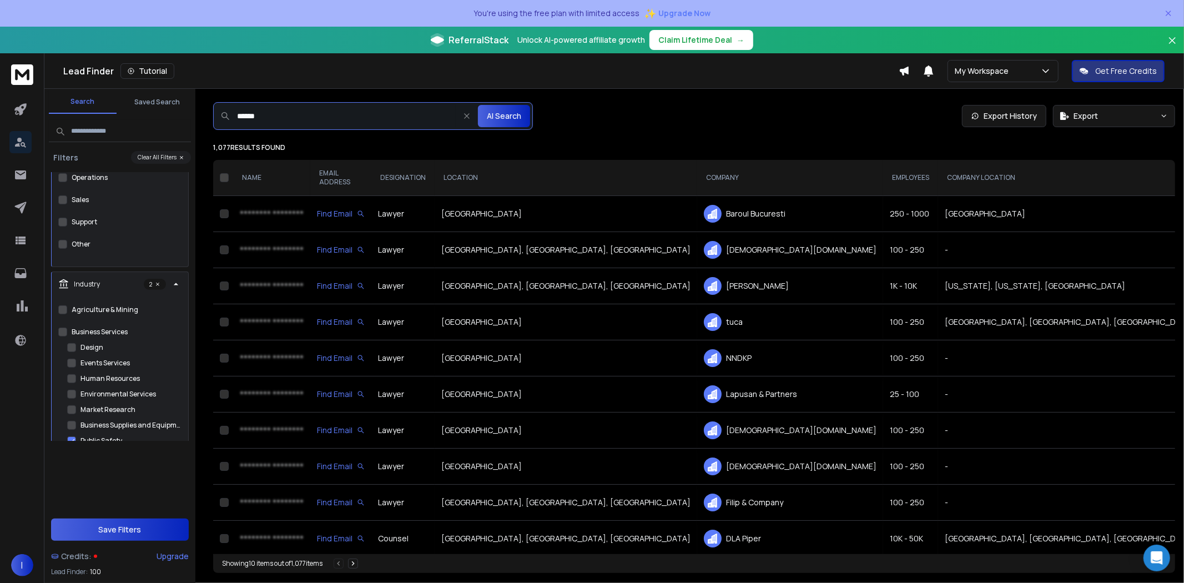
click at [358, 524] on icon at bounding box center [353, 563] width 9 height 9
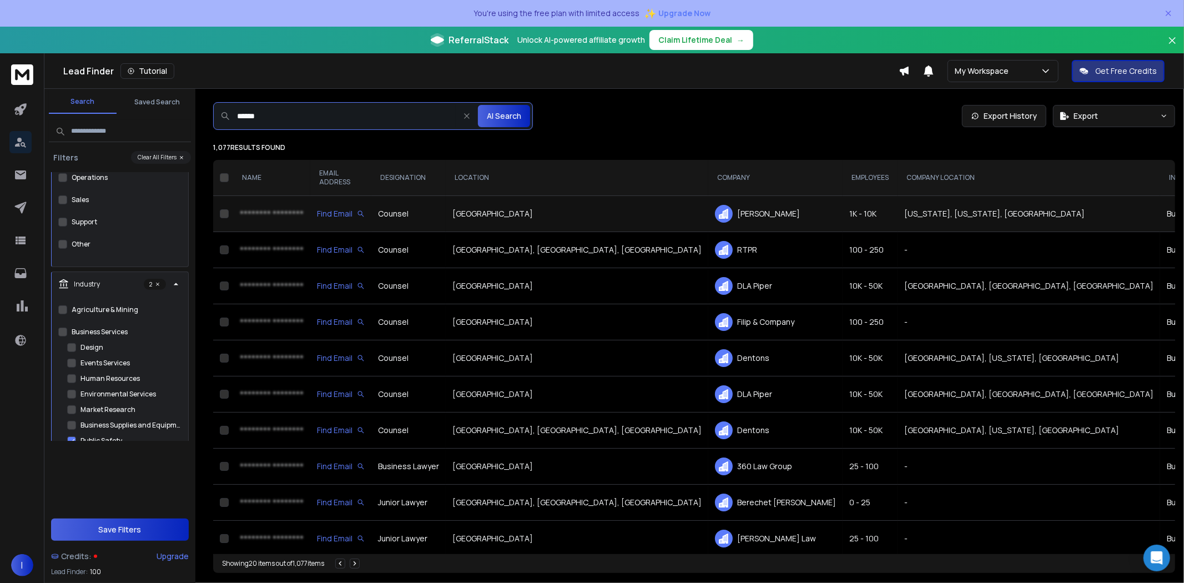
click at [365, 213] on div "Find Email" at bounding box center [341, 213] width 48 height 11
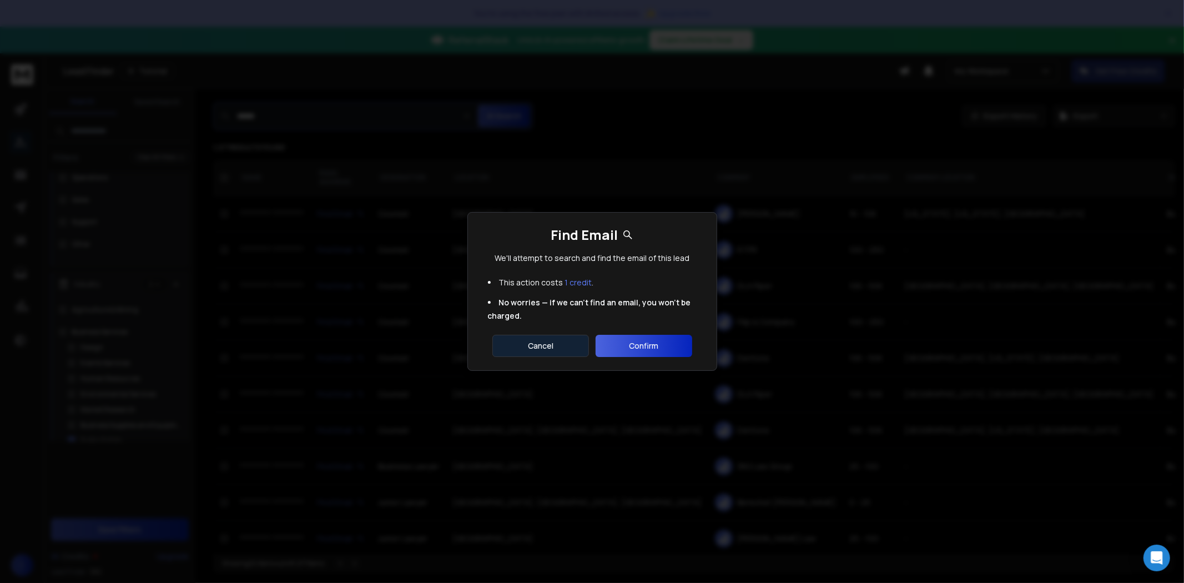
click at [550, 340] on button "Cancel" at bounding box center [540, 346] width 97 height 22
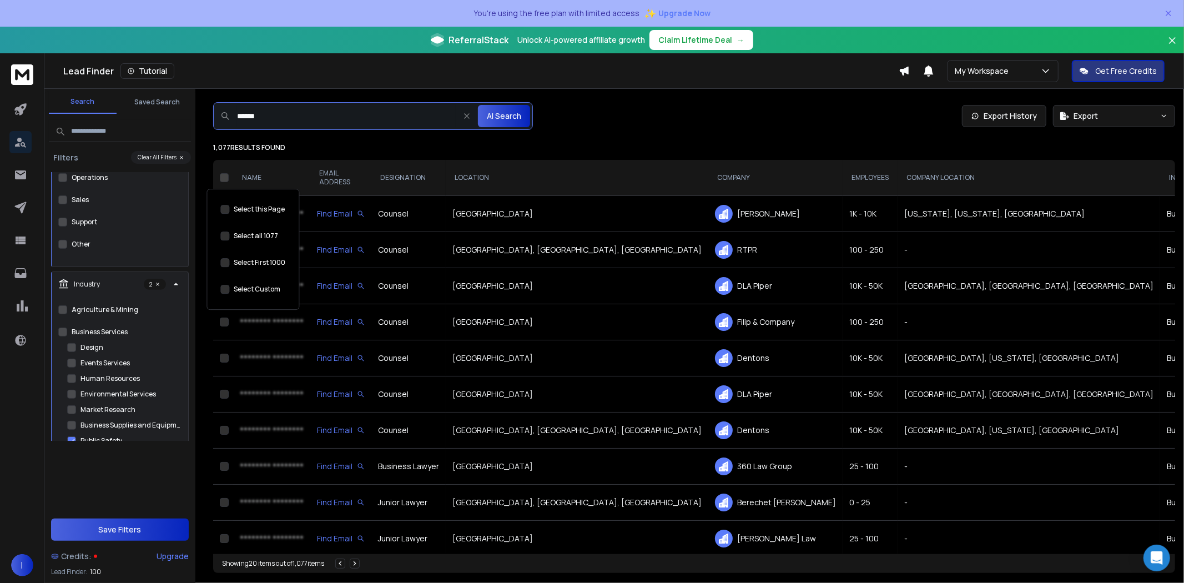
click at [222, 174] on button "Select this Page" at bounding box center [224, 177] width 9 height 9
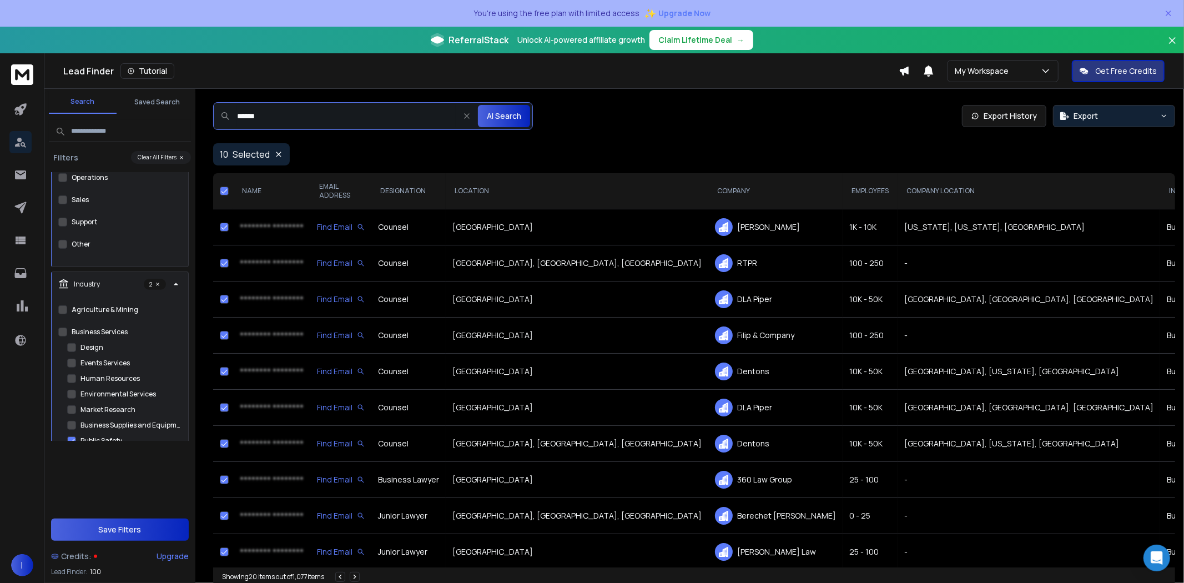
click at [1065, 119] on div "Export" at bounding box center [1107, 115] width 95 height 11
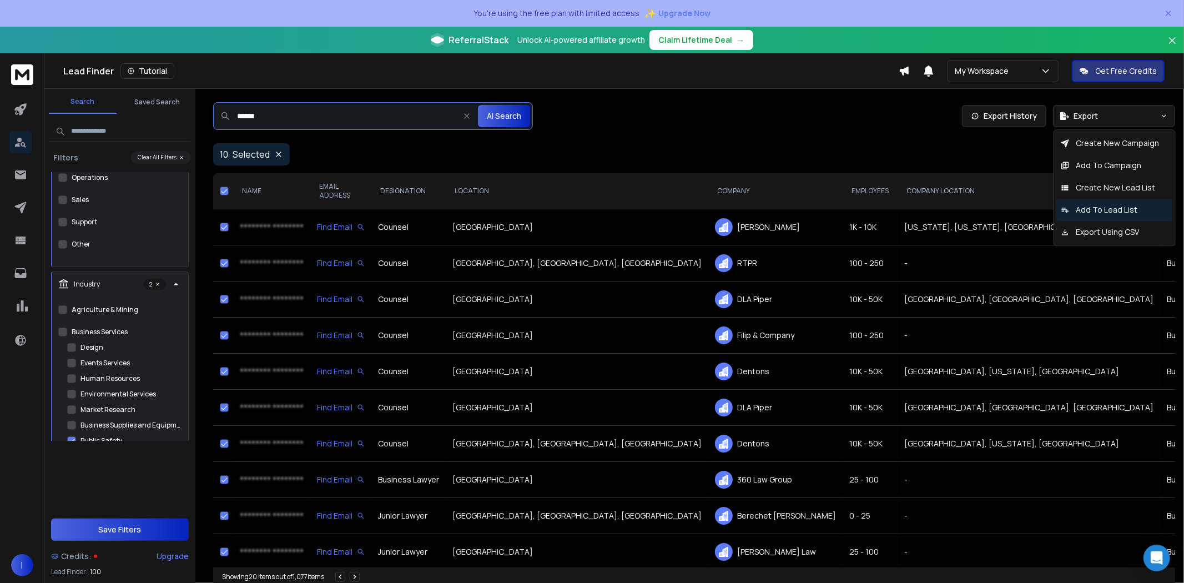
click at [1065, 205] on div "Add To Lead List" at bounding box center [1115, 210] width 117 height 22
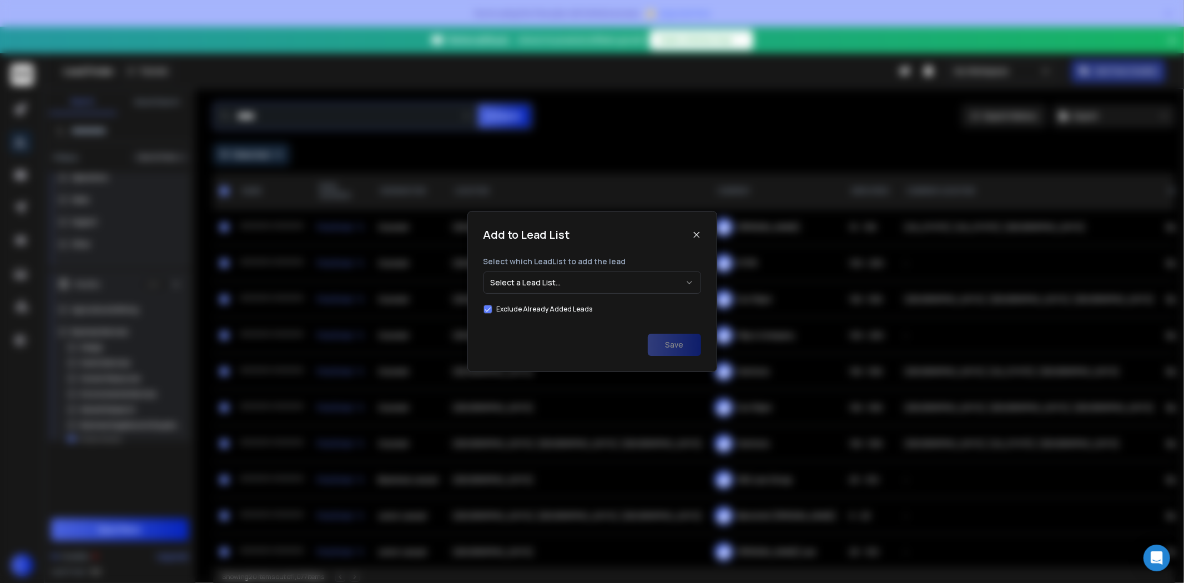
click at [613, 284] on button "Select a Lead List..." at bounding box center [593, 282] width 218 height 22
click at [687, 340] on button "Save" at bounding box center [674, 345] width 53 height 22
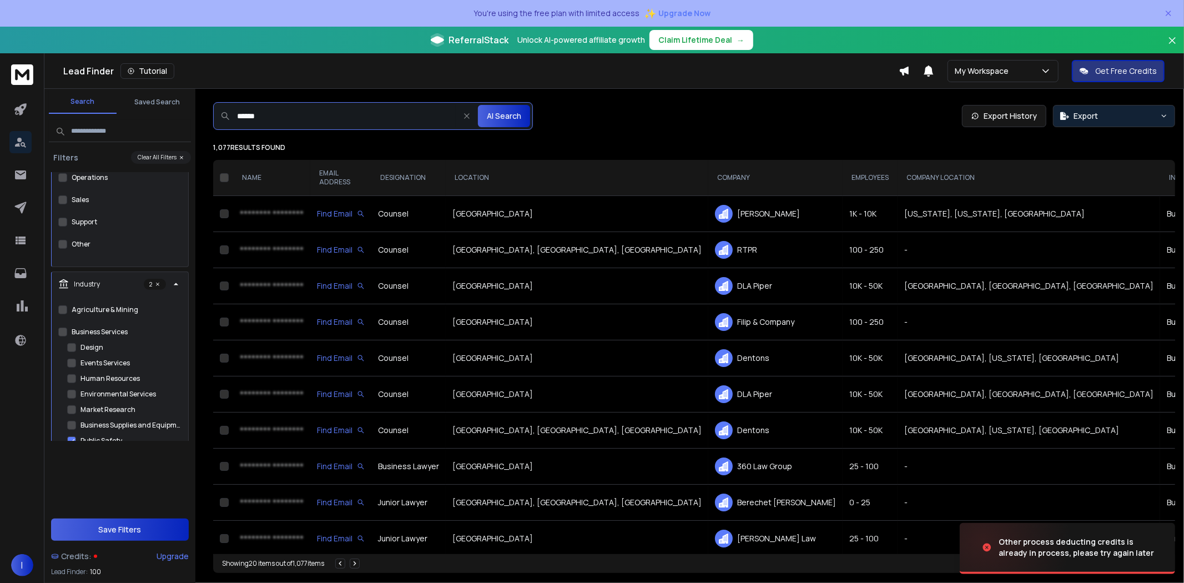
click at [1065, 115] on div "Export" at bounding box center [1107, 115] width 95 height 11
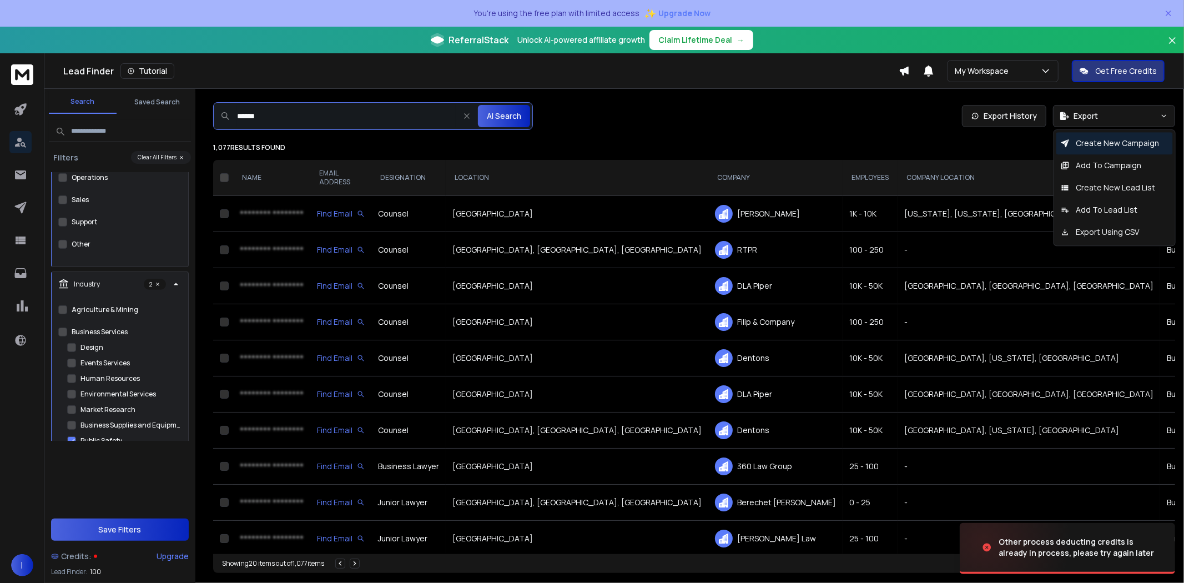
click at [898, 141] on div "****** AI Search Export History Export 1,077 results found NAME EMAIL ADDRESS D…" at bounding box center [694, 360] width 962 height 517
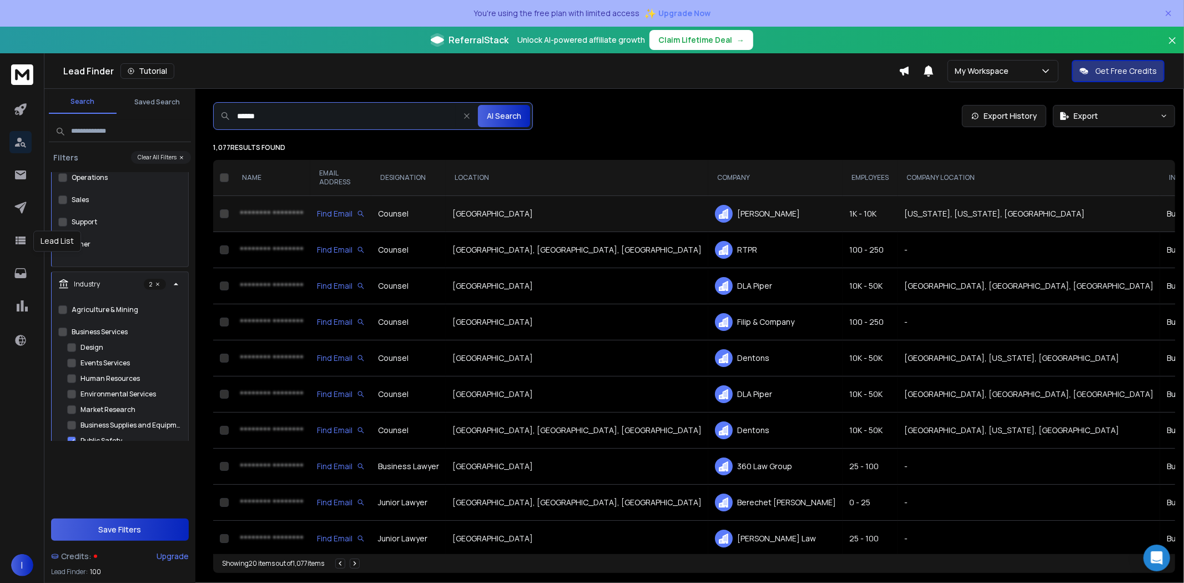
click at [365, 212] on div "Find Email" at bounding box center [341, 213] width 48 height 11
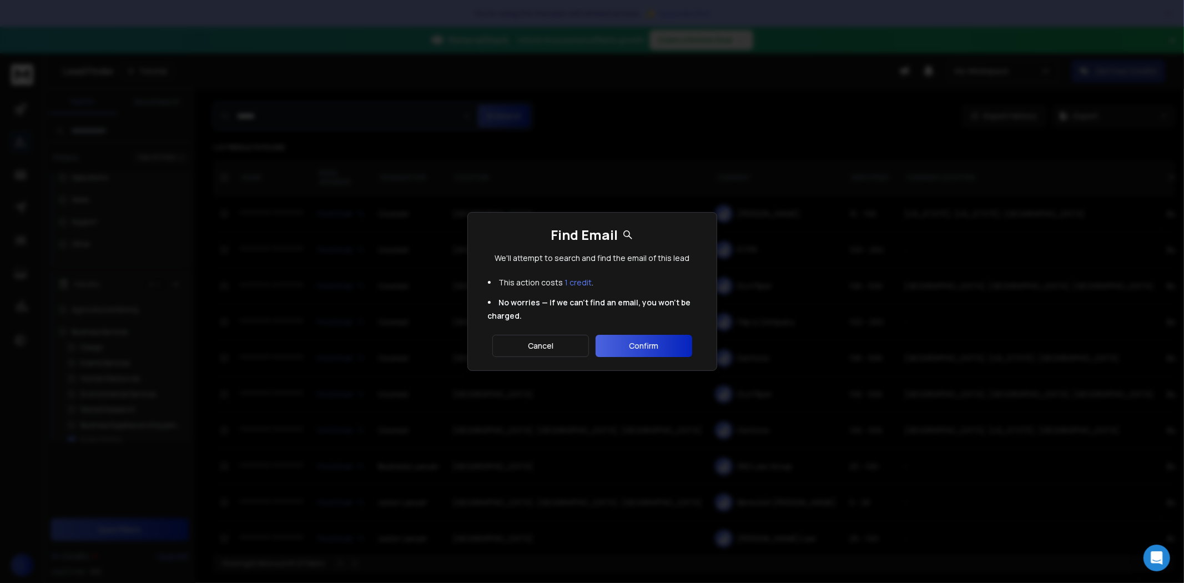
click at [620, 346] on button "Confirm" at bounding box center [644, 346] width 96 height 22
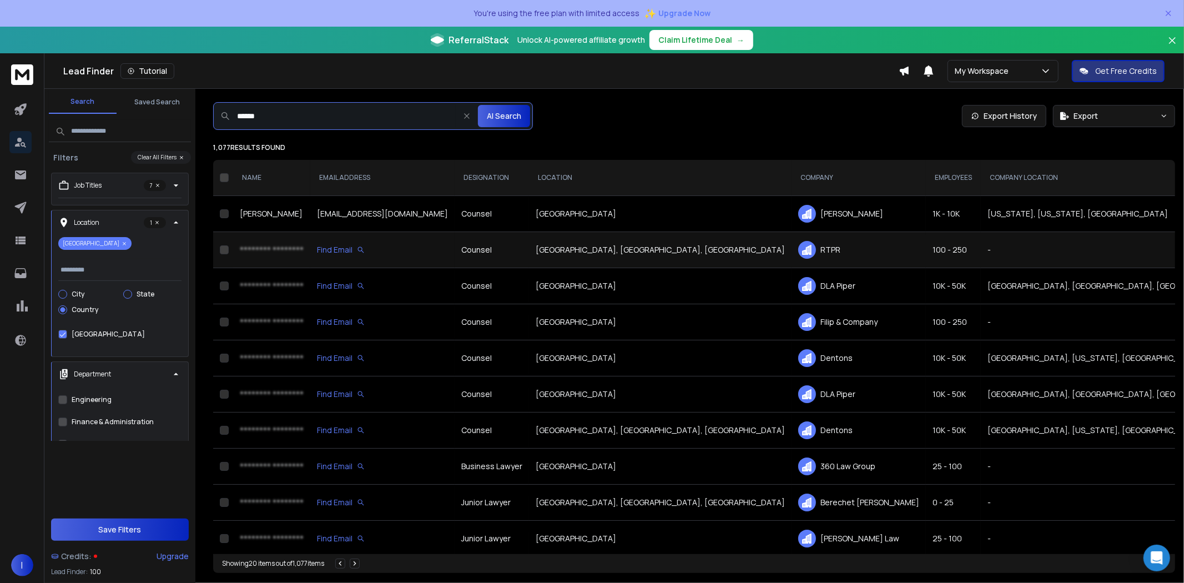
click at [334, 247] on div "Find Email" at bounding box center [382, 249] width 131 height 11
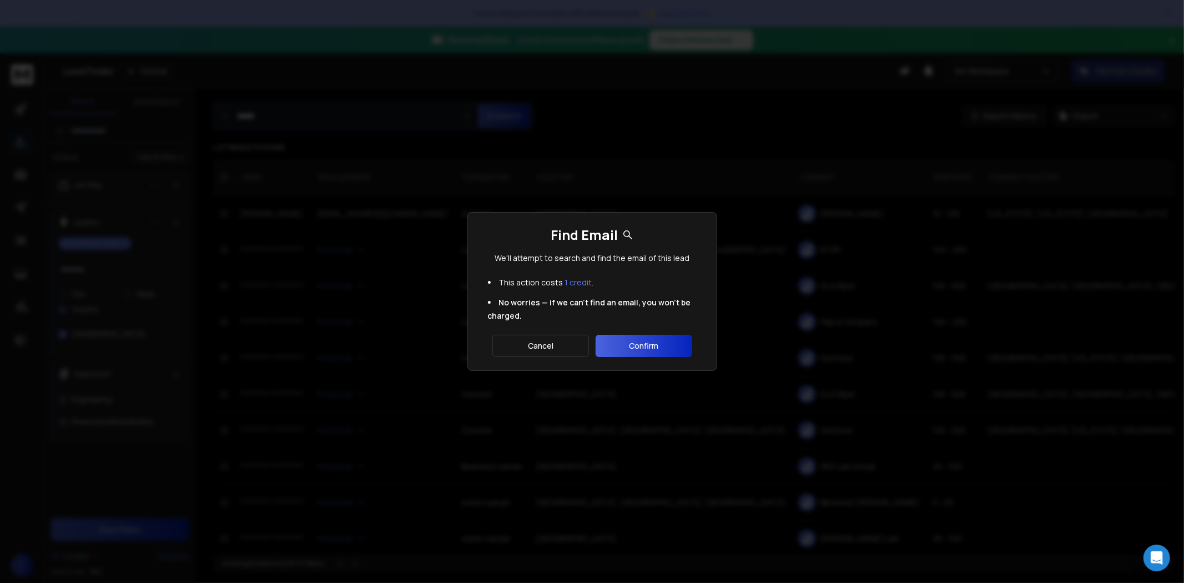
click at [661, 342] on button "Confirm" at bounding box center [644, 346] width 96 height 22
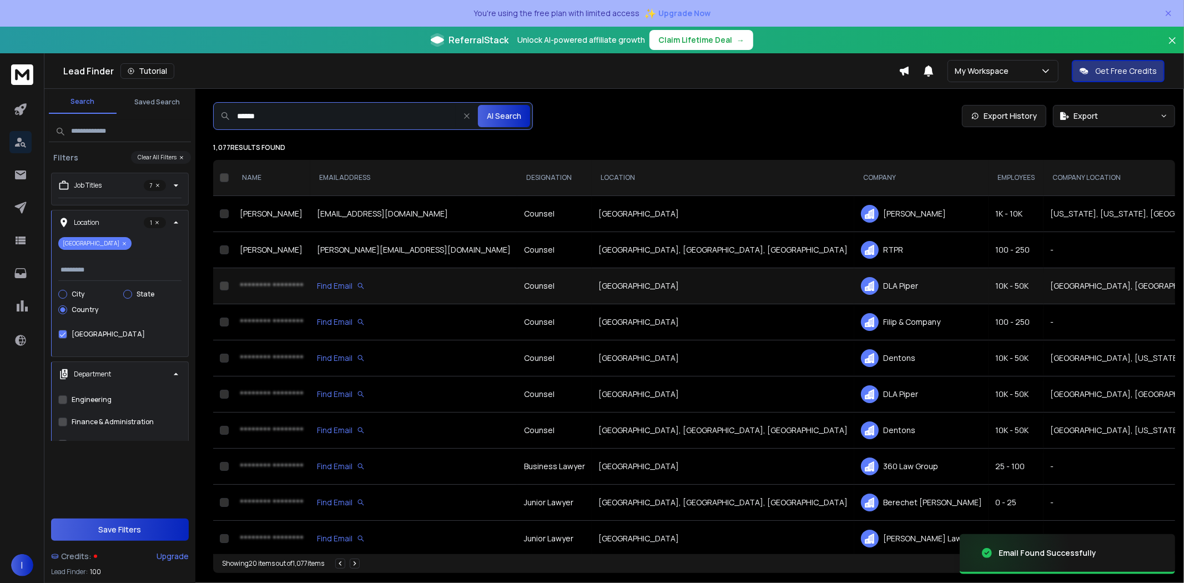
click at [333, 285] on div "Find Email" at bounding box center [414, 285] width 194 height 11
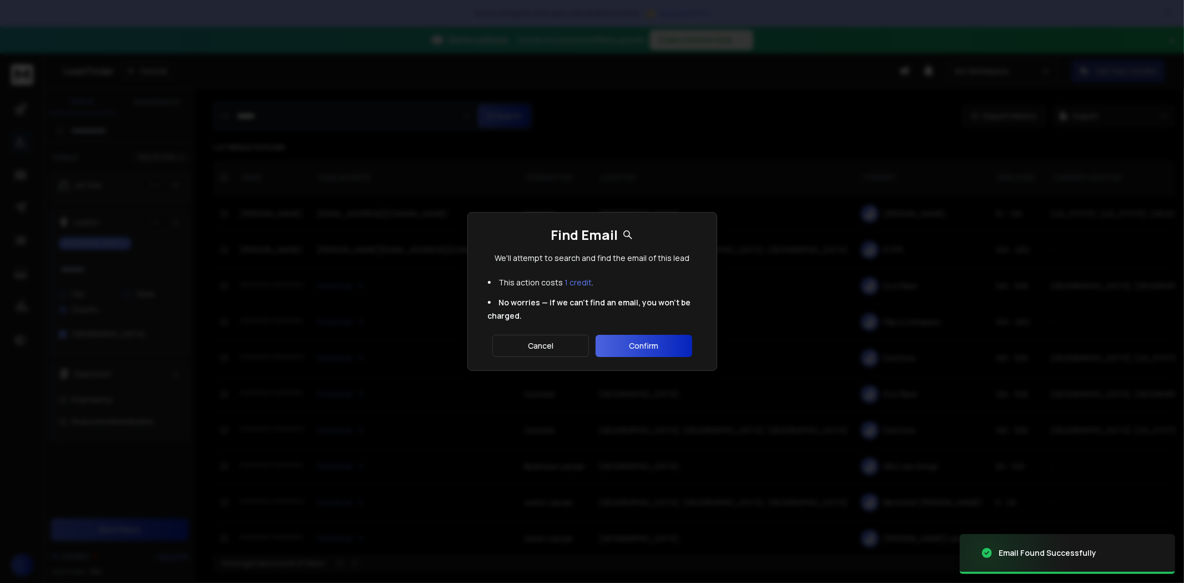
click at [648, 346] on button "Confirm" at bounding box center [644, 346] width 96 height 22
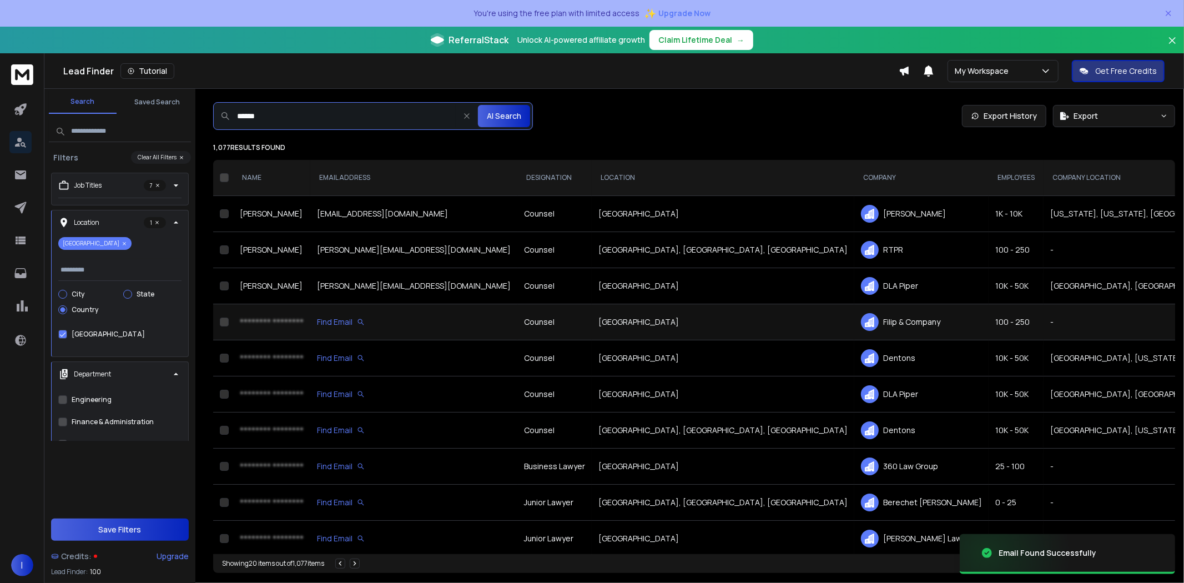
click at [346, 315] on td "Find Email" at bounding box center [413, 322] width 207 height 36
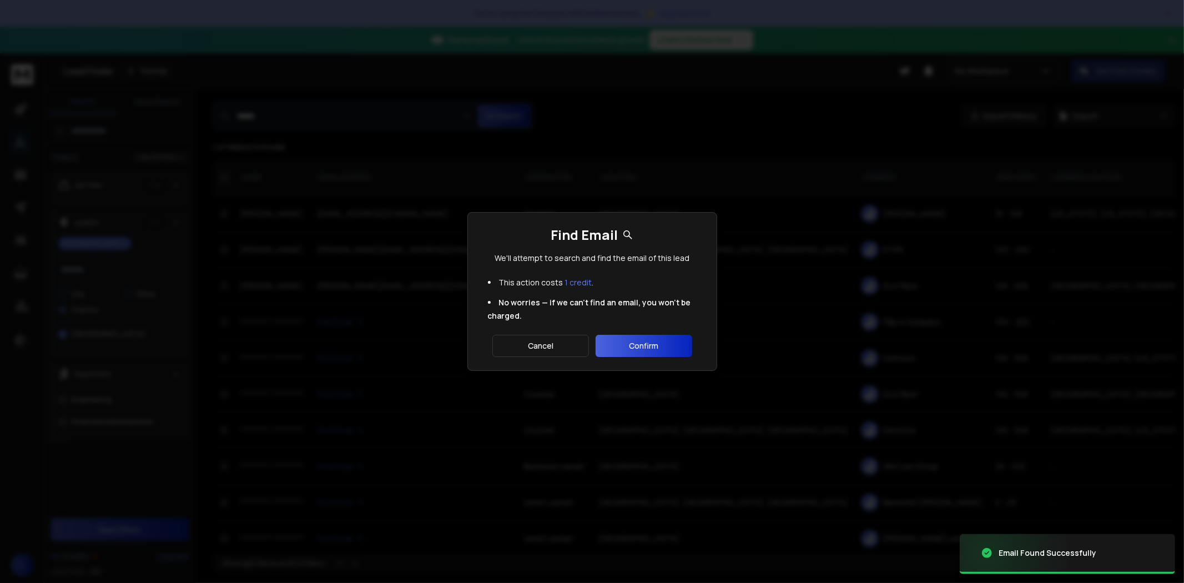
click at [690, 348] on button "Confirm" at bounding box center [644, 346] width 96 height 22
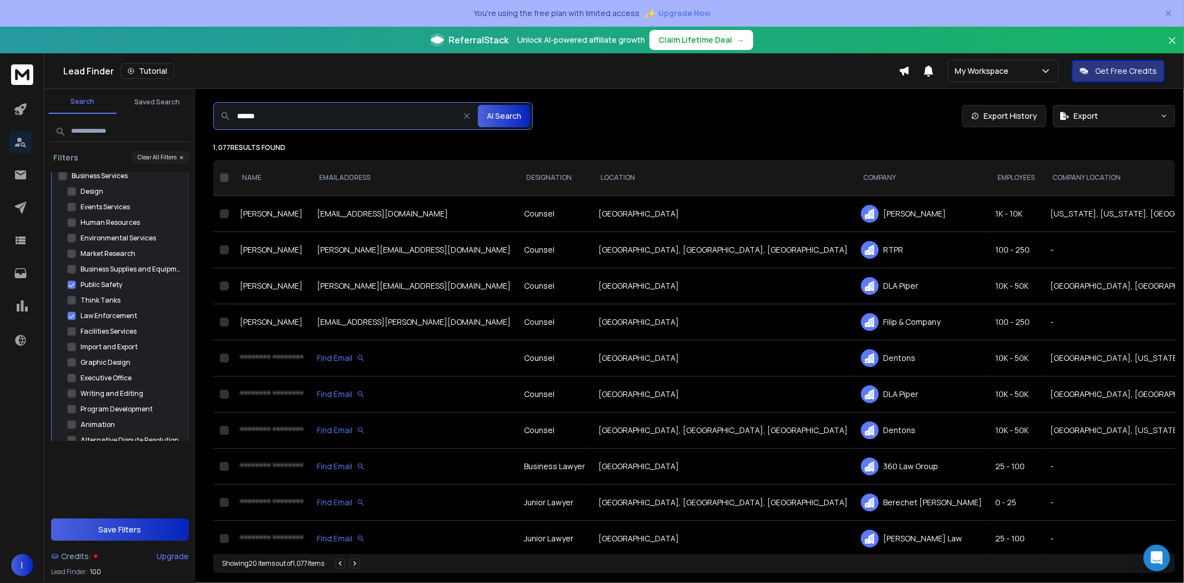
scroll to position [493, 0]
click at [75, 281] on Safety "Public Safety" at bounding box center [71, 280] width 9 height 9
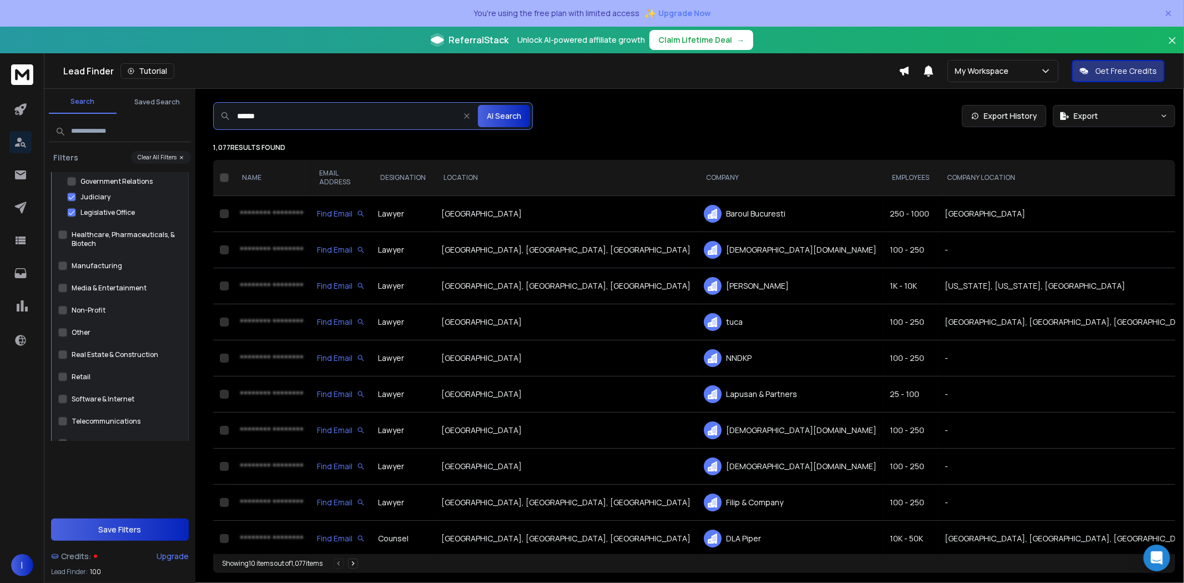
scroll to position [1172, 0]
drag, startPoint x: 280, startPoint y: 118, endPoint x: 196, endPoint y: 125, distance: 84.7
click at [196, 125] on div "You're using the free plan with limited access ✨ Upgrade Now ReferralStack Unlo…" at bounding box center [592, 291] width 1184 height 583
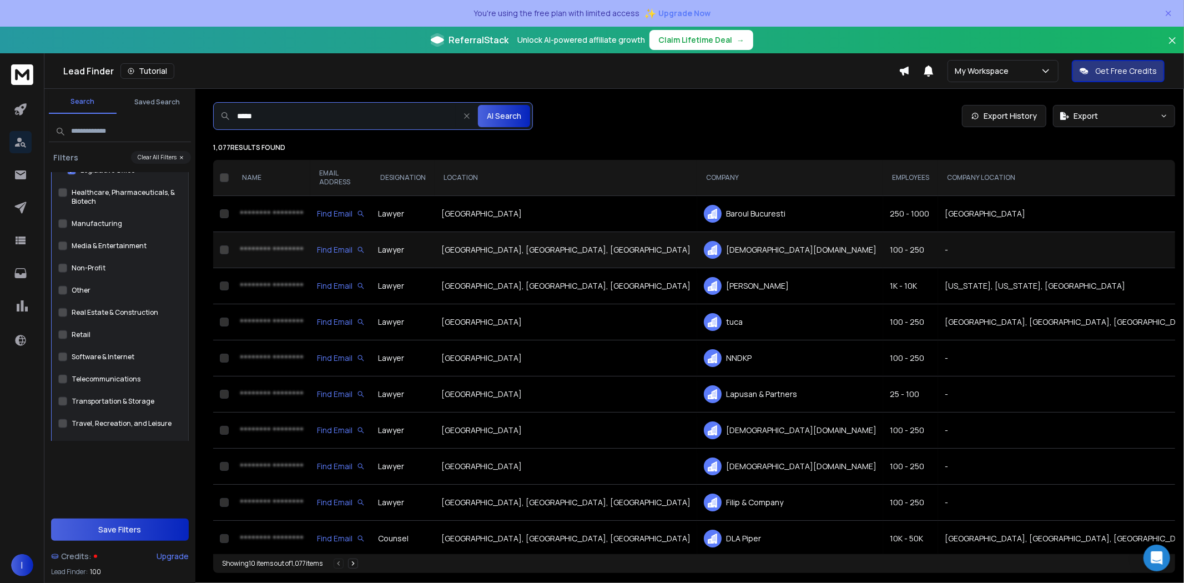
type textarea "******"
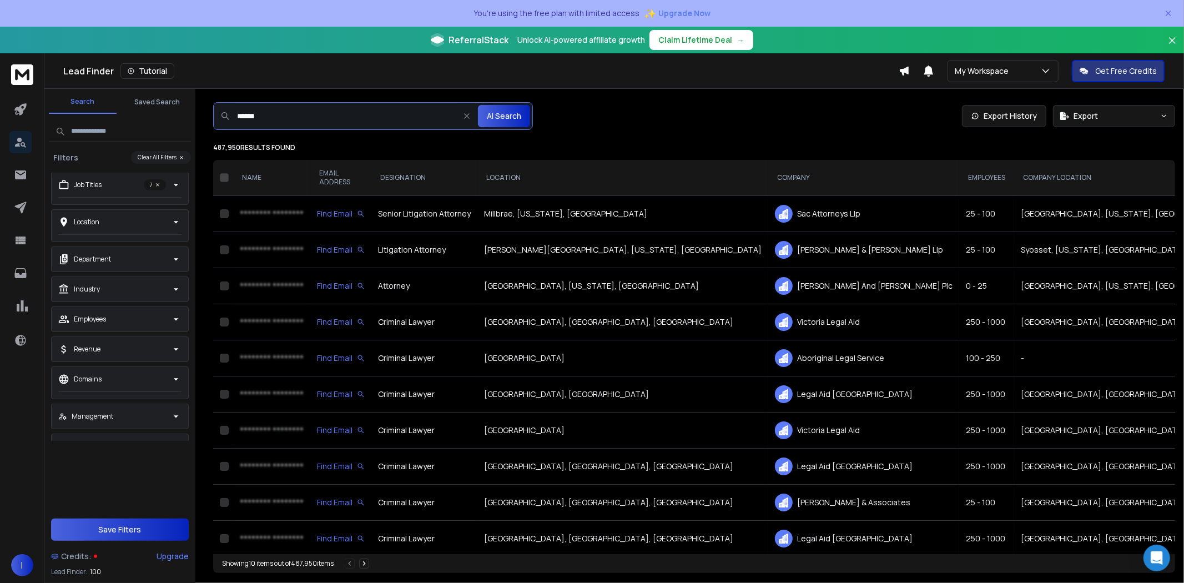
scroll to position [0, 0]
click at [117, 225] on div "Location" at bounding box center [119, 222] width 123 height 11
click at [62, 304] on button "[GEOGRAPHIC_DATA]" at bounding box center [62, 303] width 9 height 9
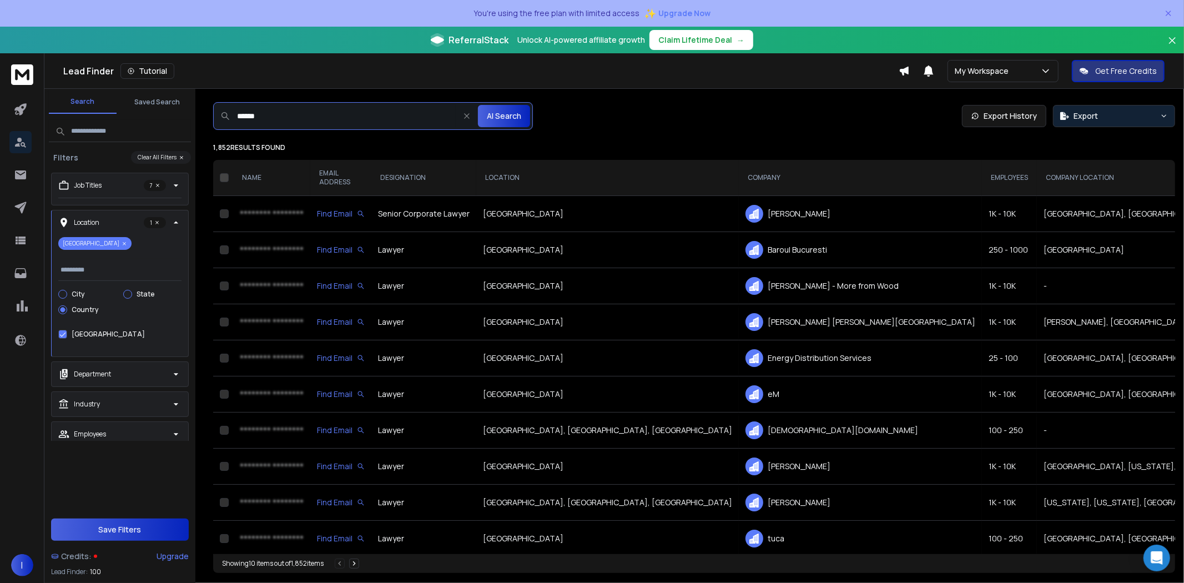
click at [1065, 115] on div "Export" at bounding box center [1107, 115] width 95 height 11
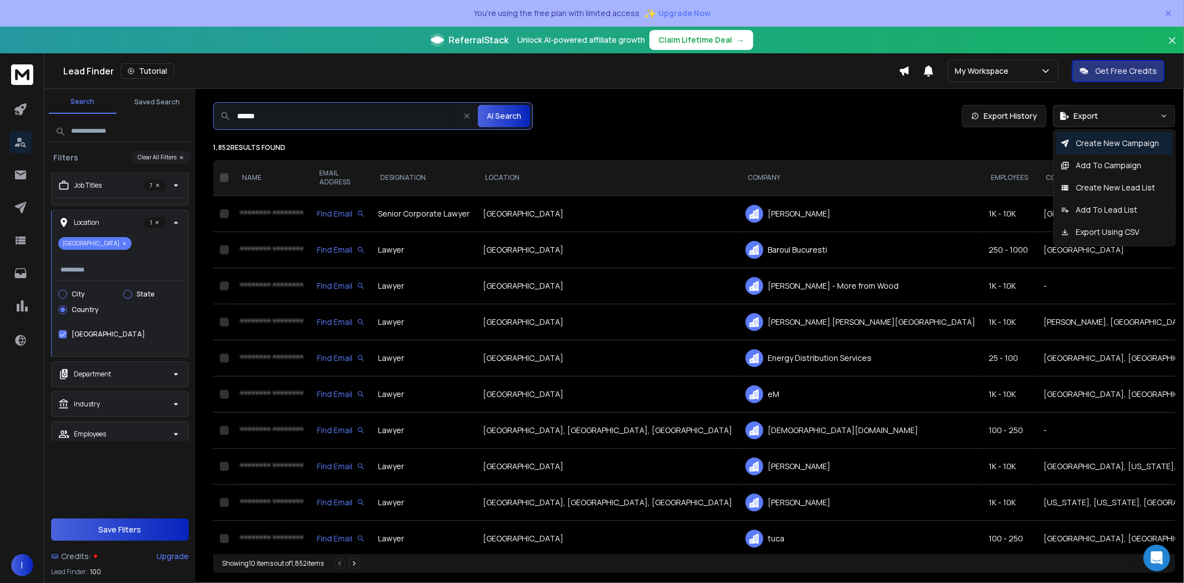
click at [929, 112] on div "****** AI Search Export History Export" at bounding box center [694, 116] width 962 height 28
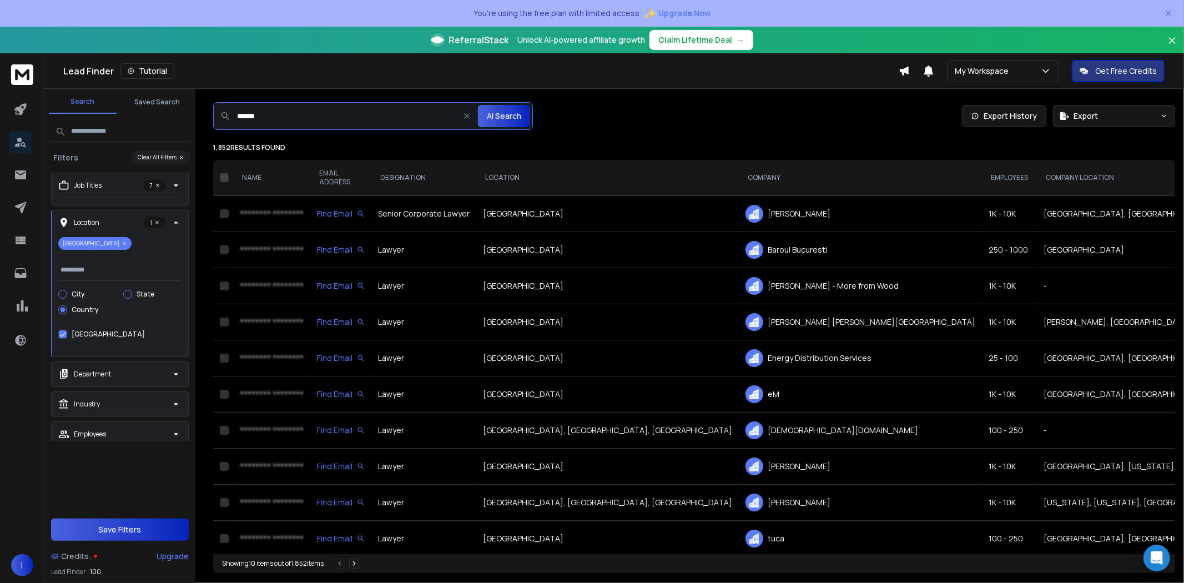
click at [253, 524] on div "Showing 10 items out of 1,852 items" at bounding box center [273, 563] width 102 height 9
click at [225, 178] on button "button" at bounding box center [224, 177] width 9 height 9
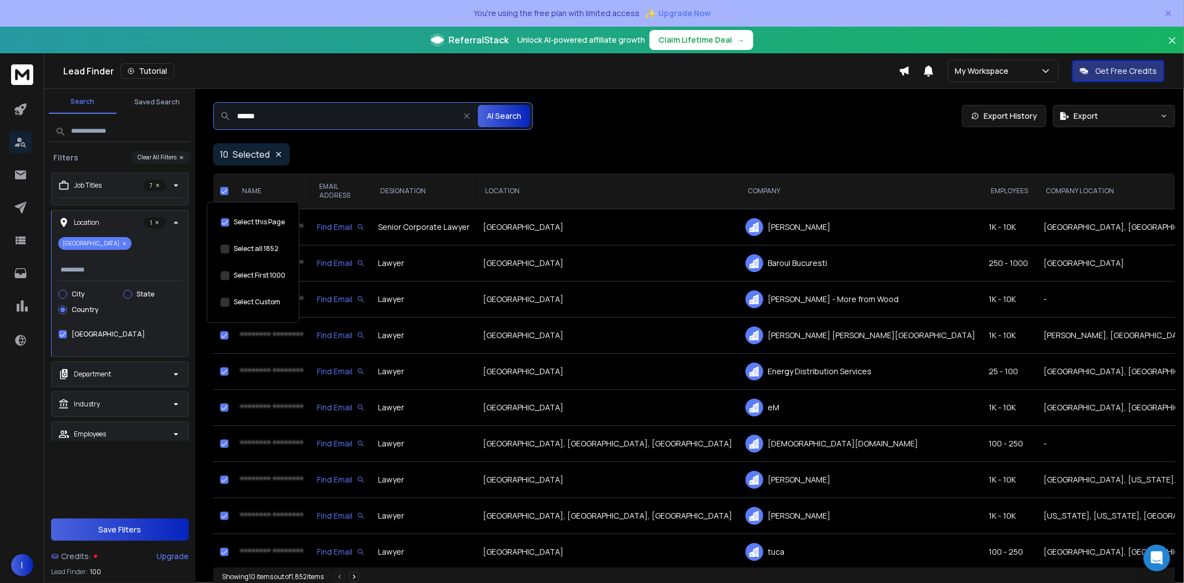
click at [228, 251] on button "Select this Page" at bounding box center [224, 249] width 9 height 9
click at [1065, 113] on span "Export" at bounding box center [1086, 115] width 24 height 11
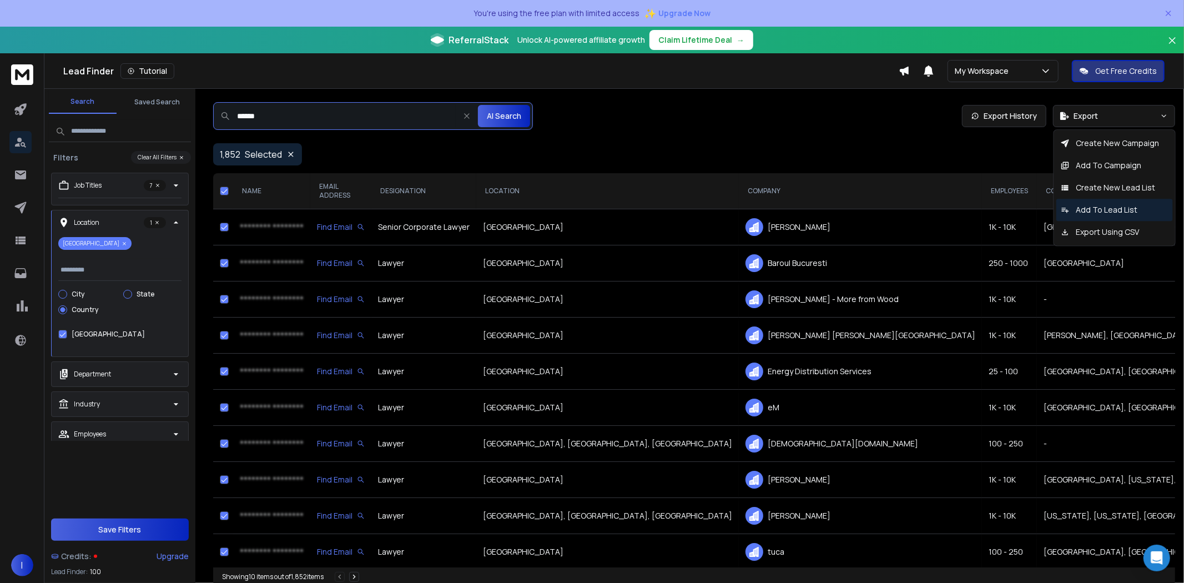
click at [1065, 204] on p "Add To Lead List" at bounding box center [1107, 210] width 66 height 16
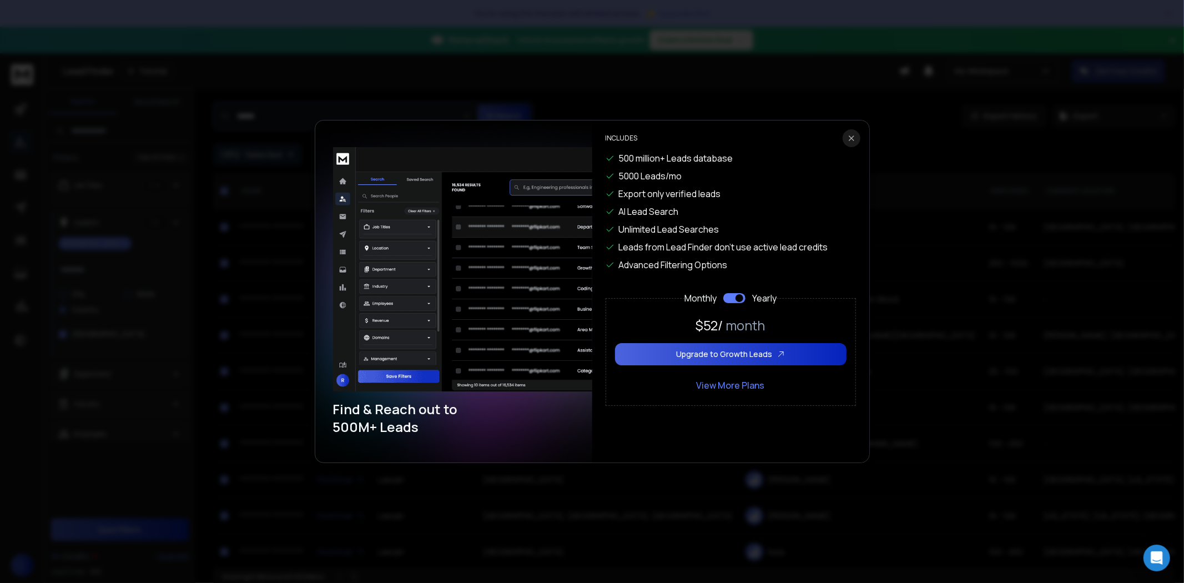
click at [738, 300] on button "button" at bounding box center [734, 298] width 22 height 10
click at [858, 135] on button "Close" at bounding box center [852, 138] width 18 height 18
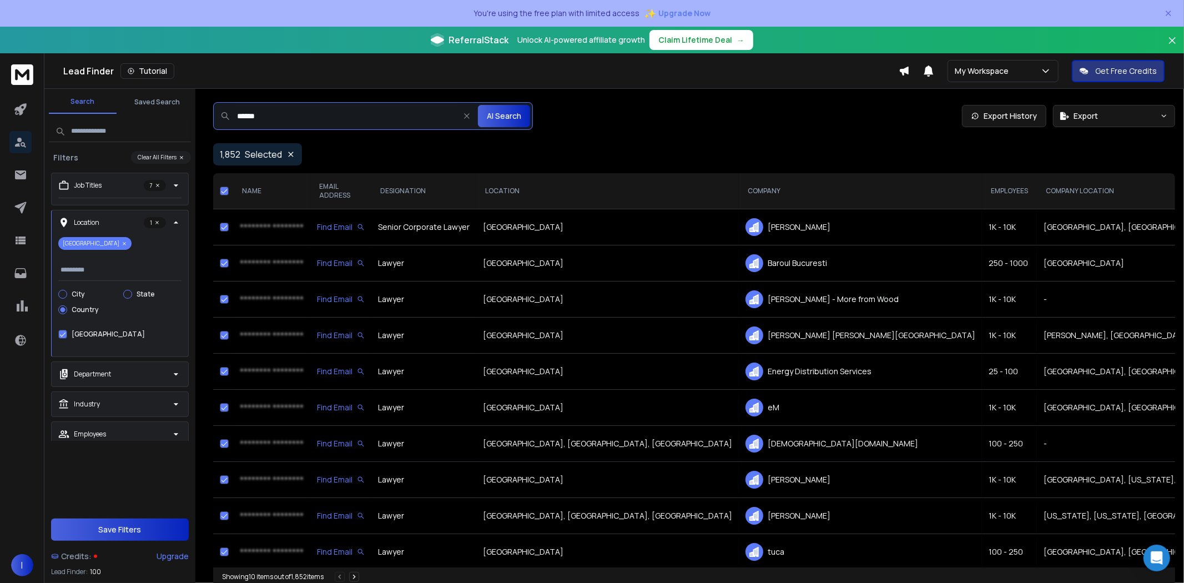
click at [300, 152] on div "1,852 Selected" at bounding box center [257, 154] width 89 height 22
click at [295, 152] on div "1,852 Selected" at bounding box center [257, 154] width 89 height 22
click at [286, 153] on icon at bounding box center [290, 154] width 9 height 9
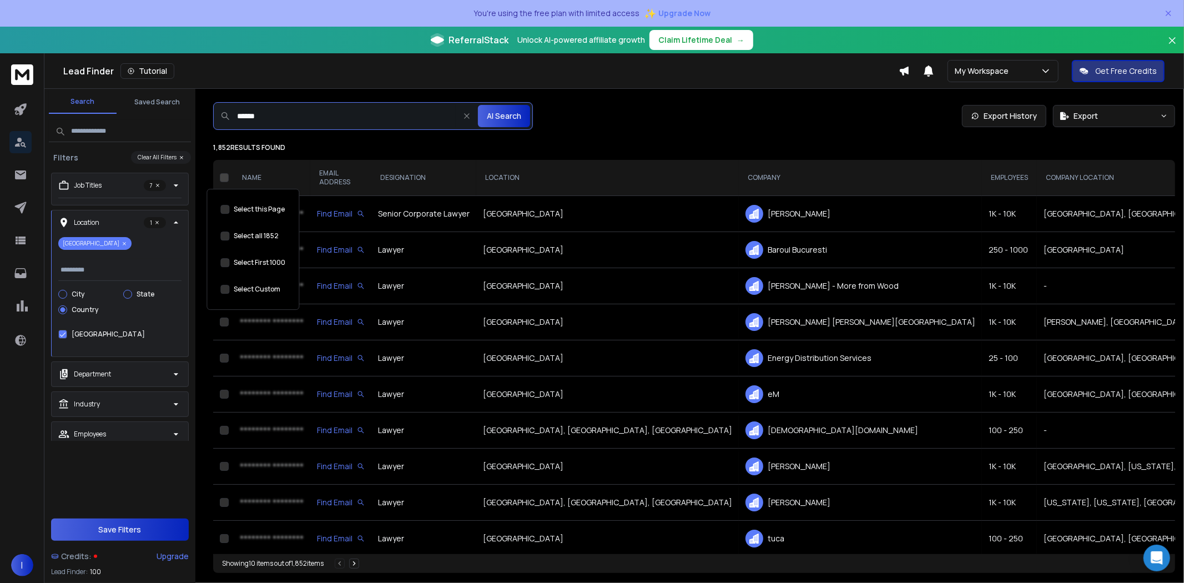
click at [220, 178] on button "Select this Page" at bounding box center [224, 177] width 9 height 9
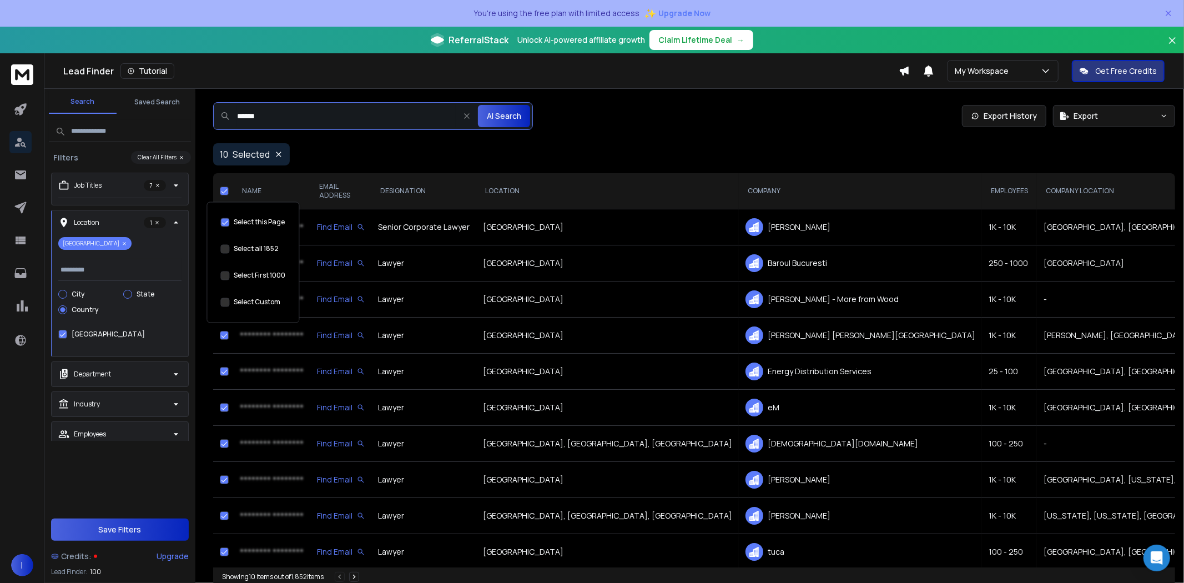
click at [220, 188] on button "Select this Page" at bounding box center [224, 191] width 9 height 9
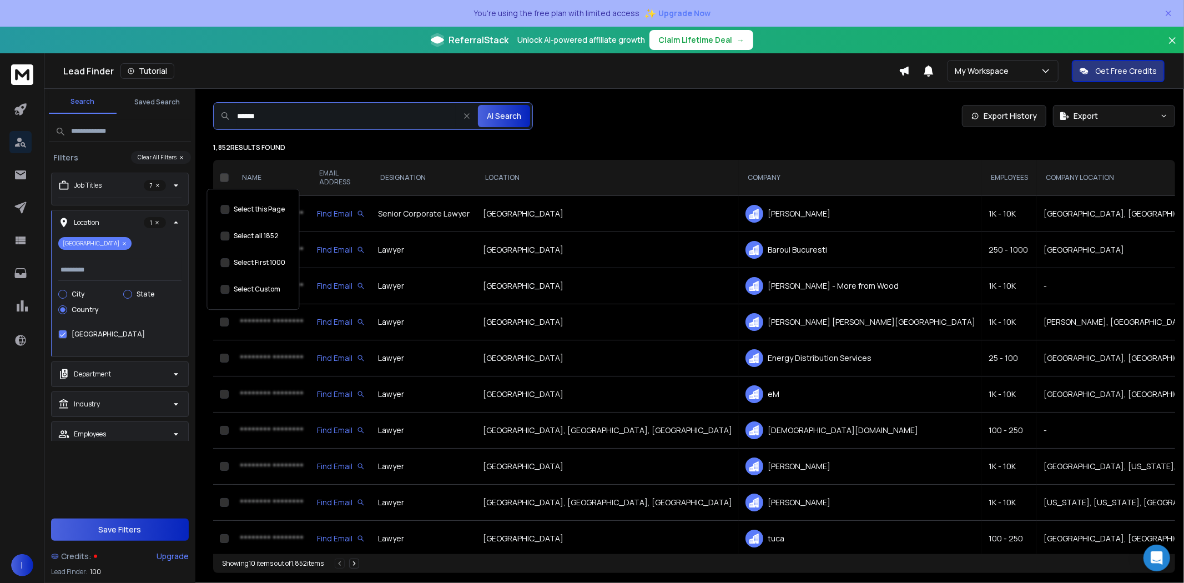
click at [229, 289] on button "Select this Page" at bounding box center [224, 289] width 9 height 9
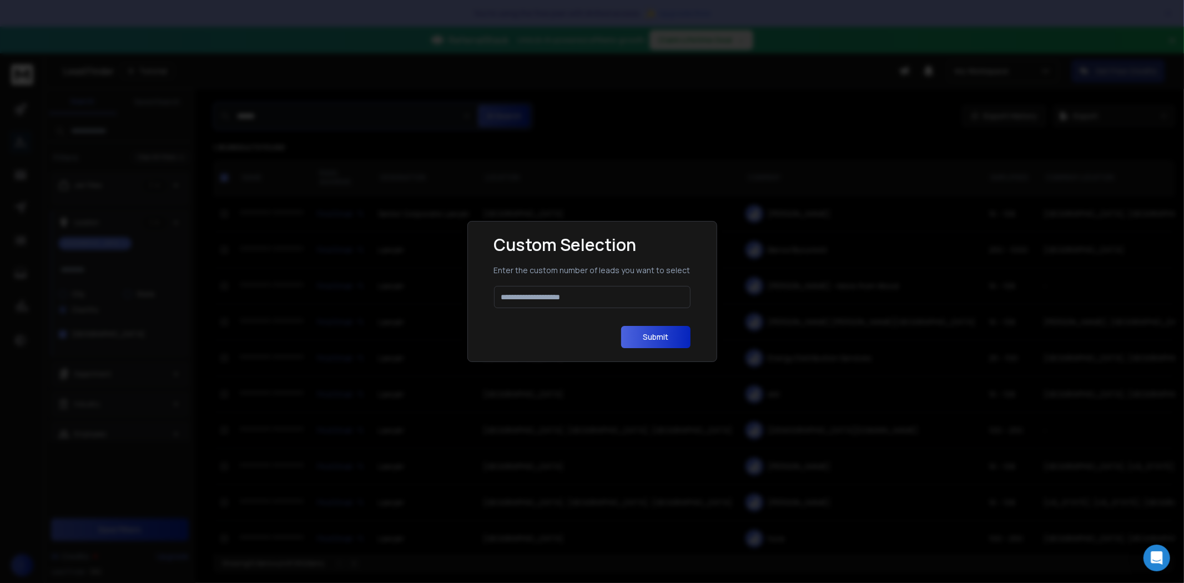
type input "***"
click at [654, 339] on button "Submit" at bounding box center [655, 337] width 69 height 22
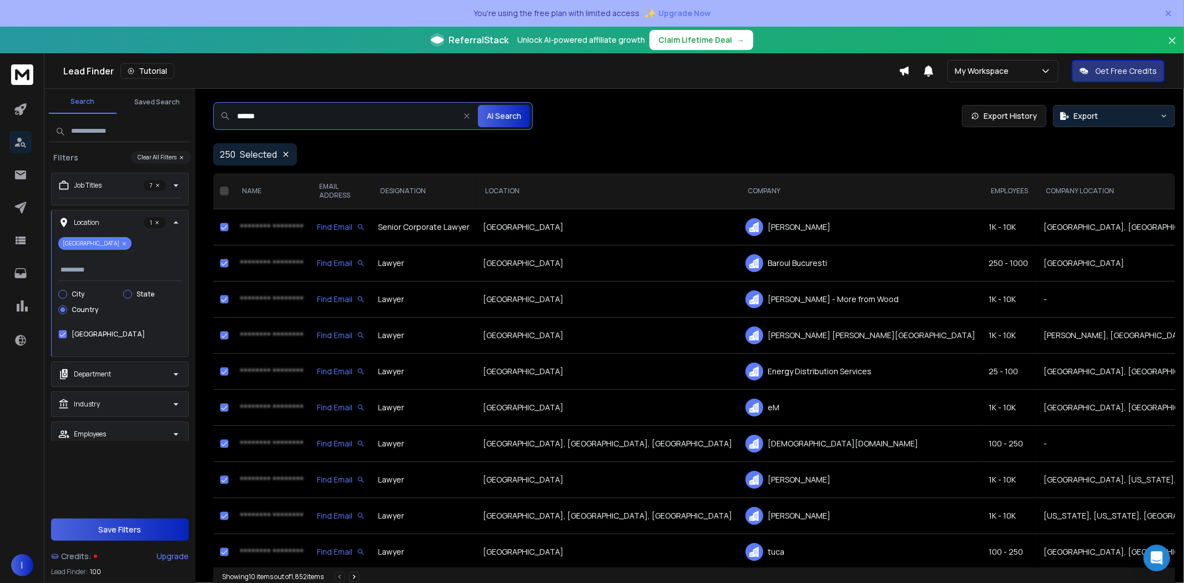
click at [1065, 119] on span "Export" at bounding box center [1086, 115] width 24 height 11
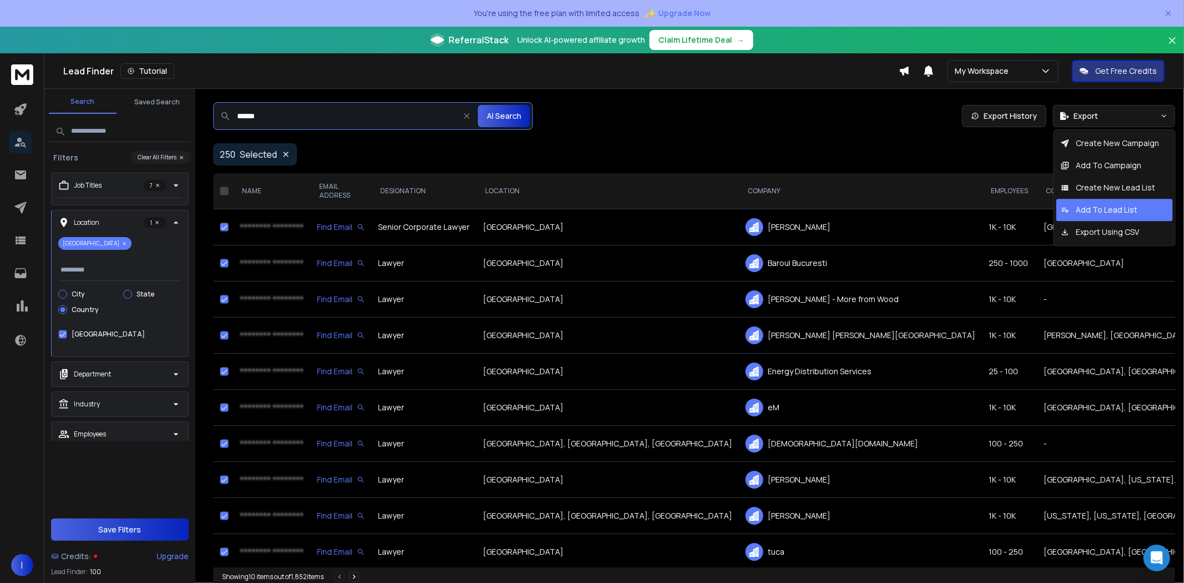
click at [1065, 209] on p "Add To Lead List" at bounding box center [1107, 210] width 66 height 16
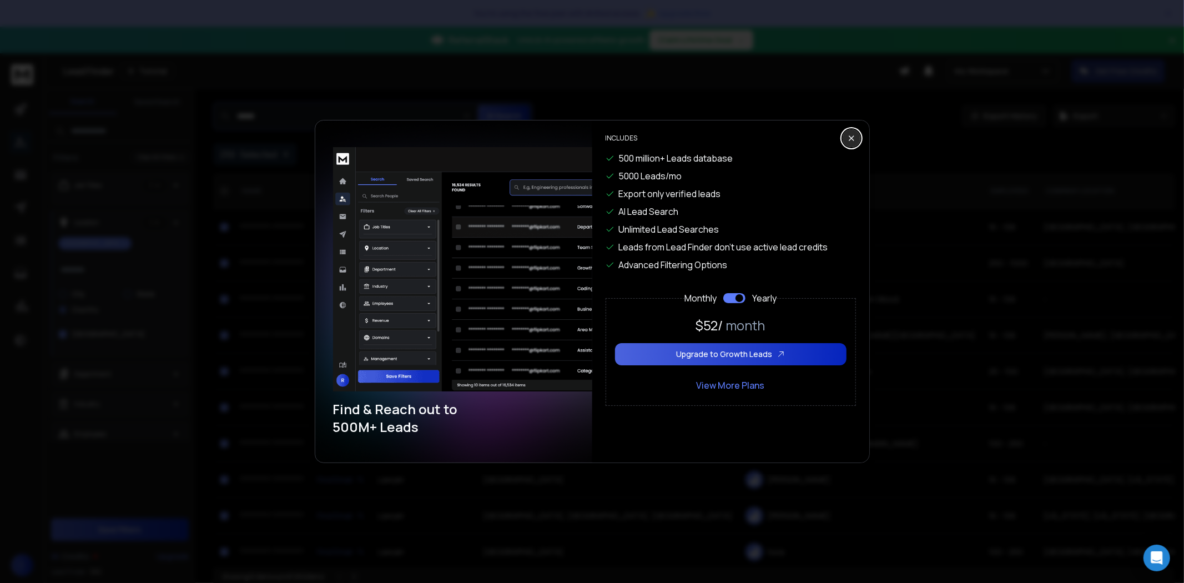
click at [854, 135] on icon "button" at bounding box center [851, 138] width 9 height 9
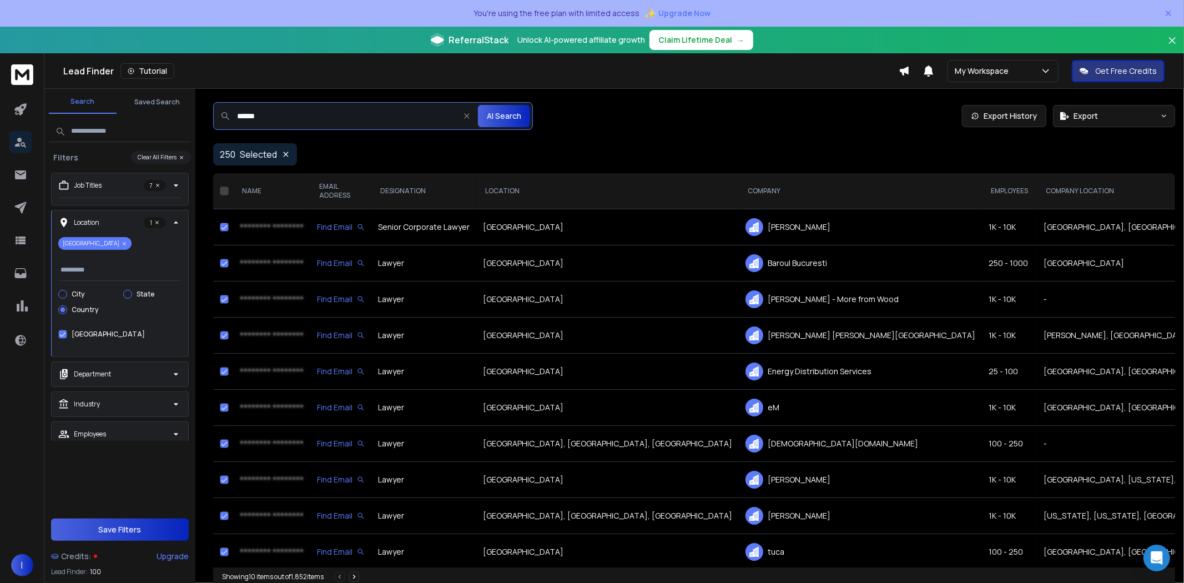
click at [285, 157] on icon at bounding box center [285, 154] width 9 height 9
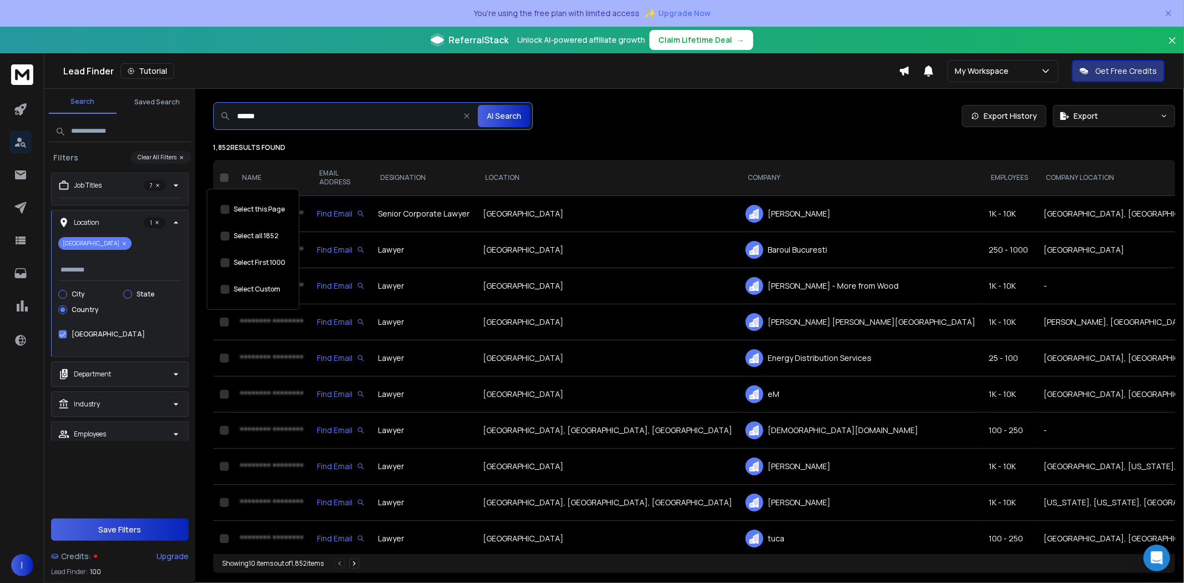
click at [240, 291] on label "Select Custom" at bounding box center [257, 289] width 47 height 9
click at [239, 289] on label "Select Custom" at bounding box center [257, 289] width 47 height 9
click at [222, 289] on button "Select this Page" at bounding box center [224, 289] width 9 height 9
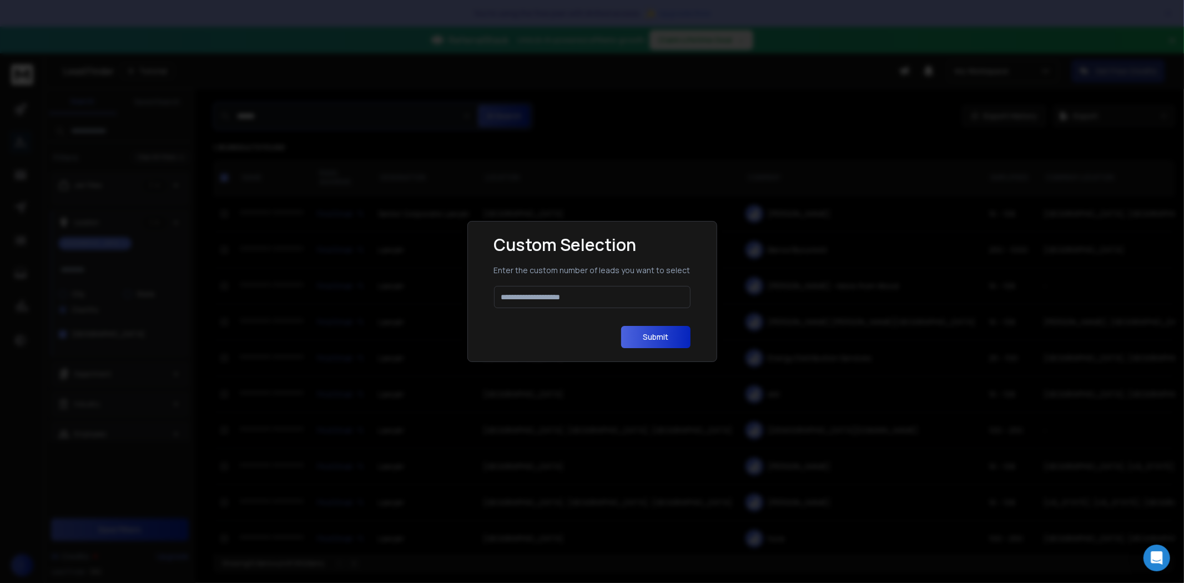
type input "**"
click at [654, 340] on button "Submit" at bounding box center [655, 337] width 69 height 22
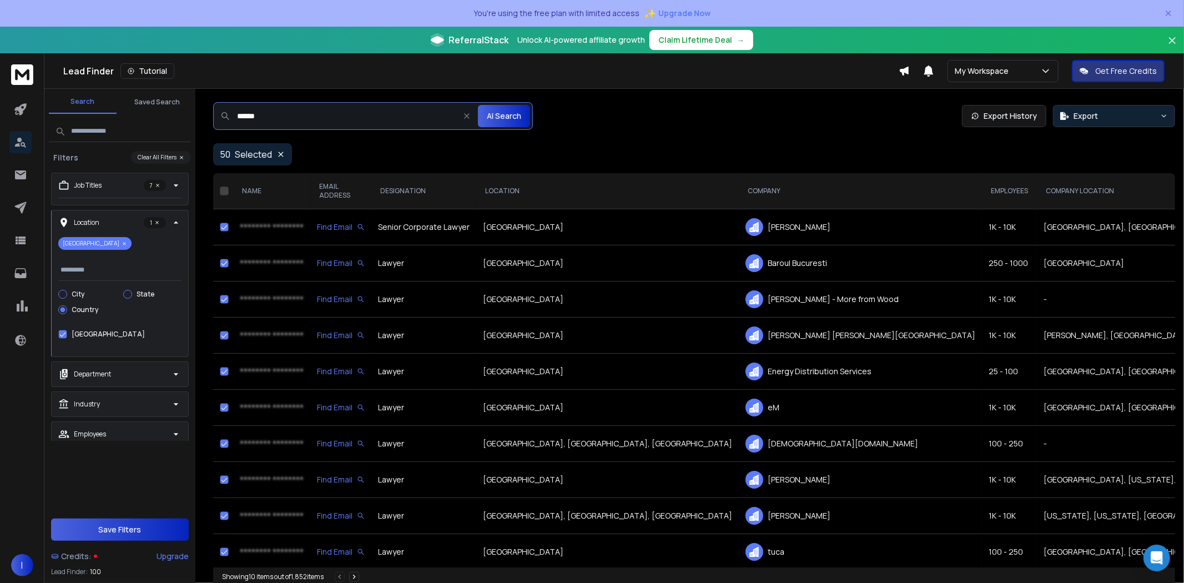
click at [1065, 127] on div "****** AI Search Export History Export" at bounding box center [694, 116] width 962 height 28
click at [1065, 124] on button "Export" at bounding box center [1114, 116] width 122 height 22
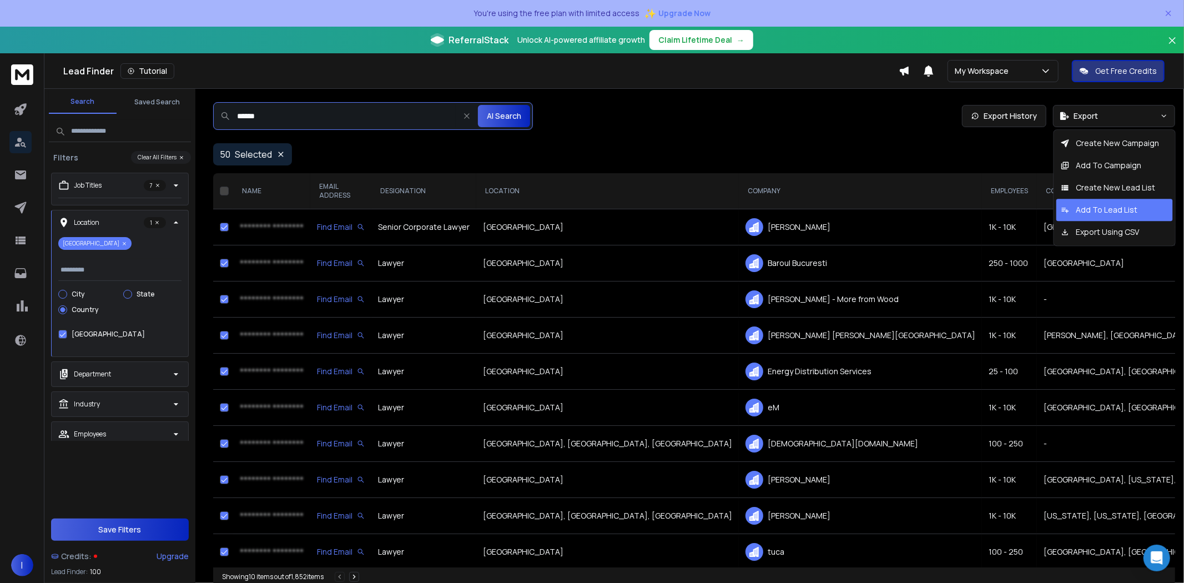
click at [1065, 208] on p "Add To Lead List" at bounding box center [1107, 210] width 66 height 16
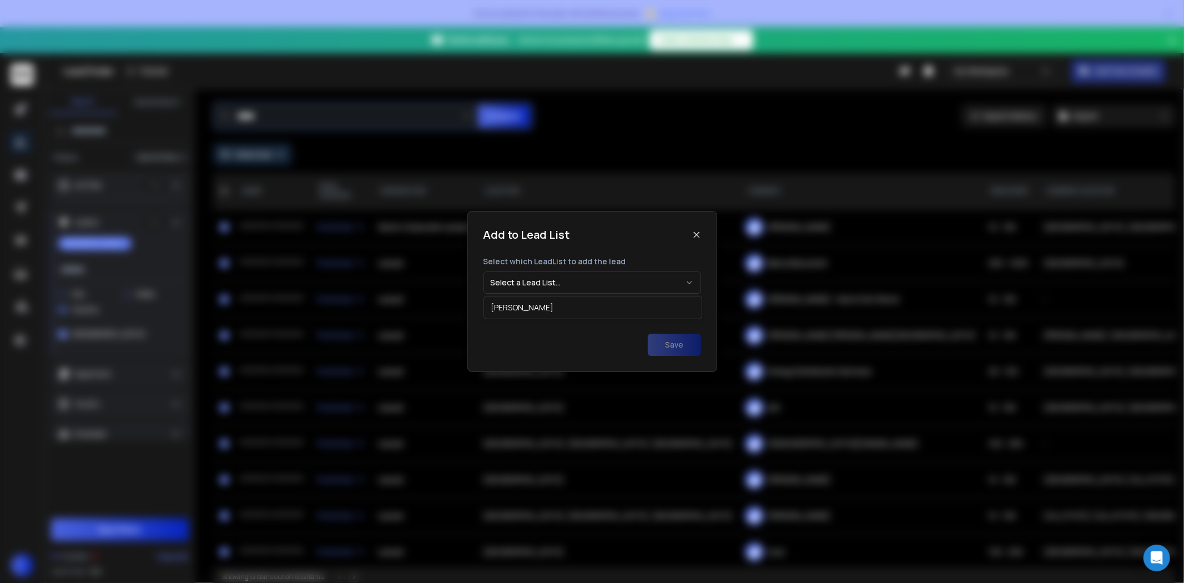
click at [628, 285] on button "Select a Lead List..." at bounding box center [593, 282] width 218 height 22
click at [677, 345] on button "Save" at bounding box center [674, 345] width 53 height 22
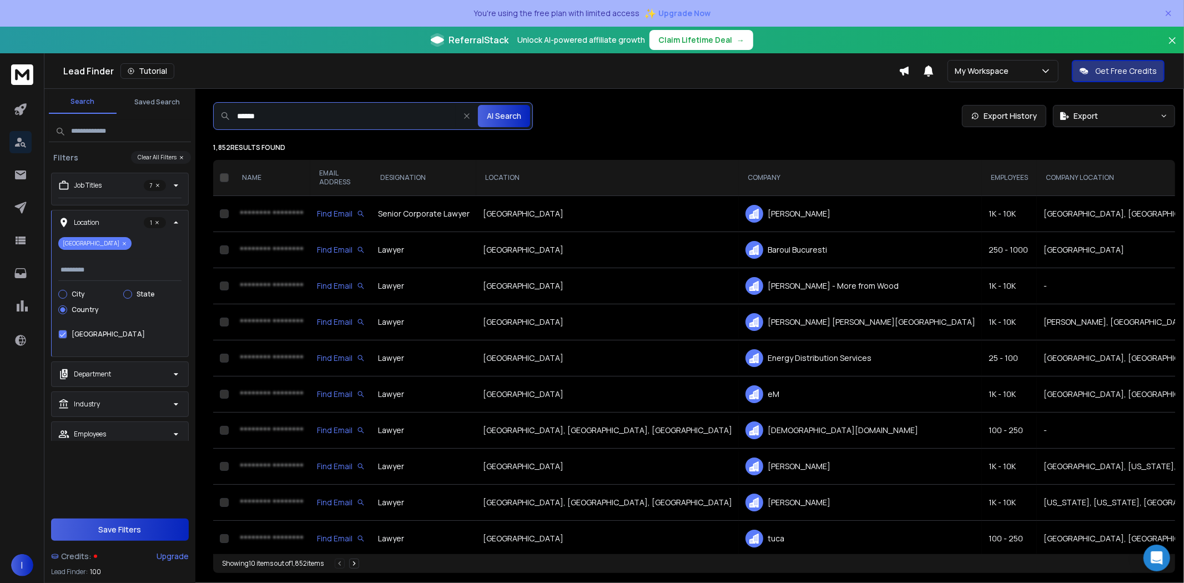
click at [359, 524] on icon at bounding box center [354, 563] width 9 height 9
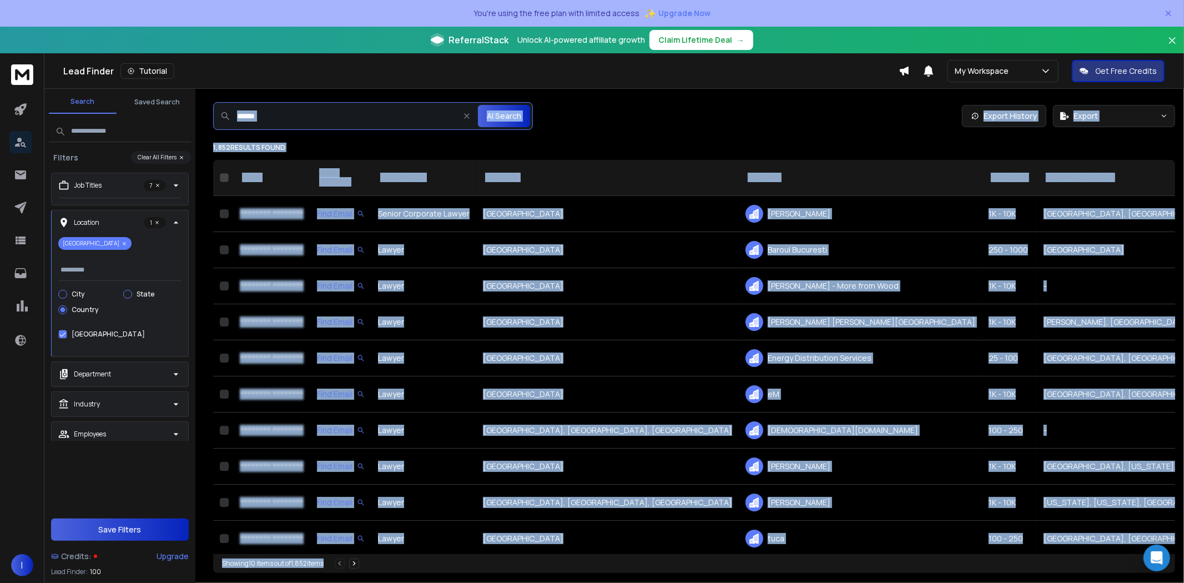
click at [360, 524] on div "You're using the free plan with limited access ✨ Upgrade Now ReferralStack Unlo…" at bounding box center [592, 291] width 1184 height 583
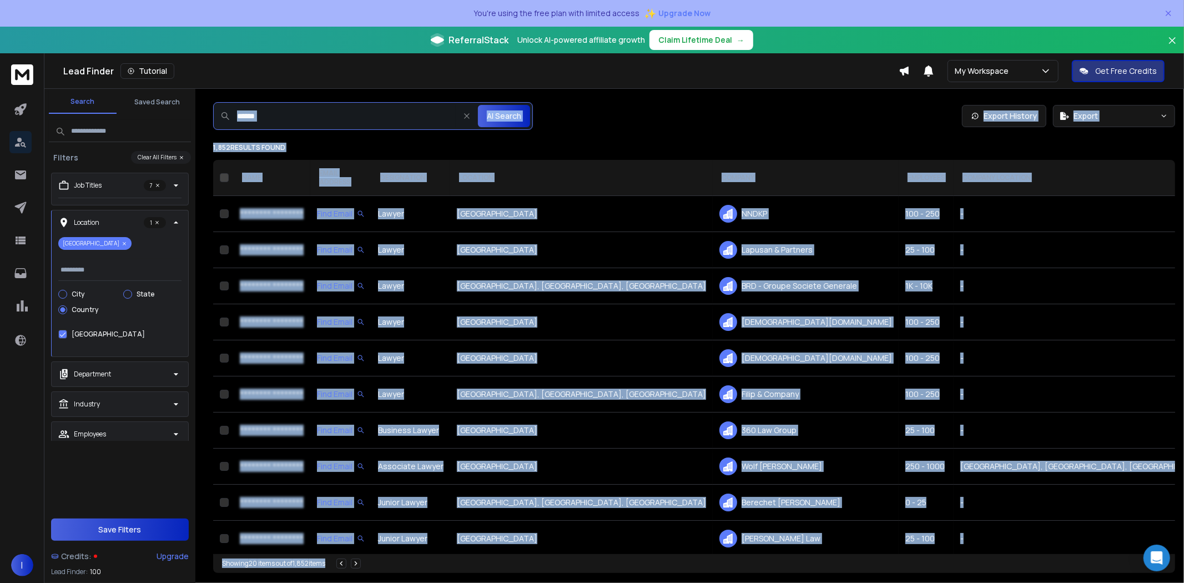
click at [370, 524] on div "Showing 20 items out of 1,852 items" at bounding box center [694, 563] width 962 height 19
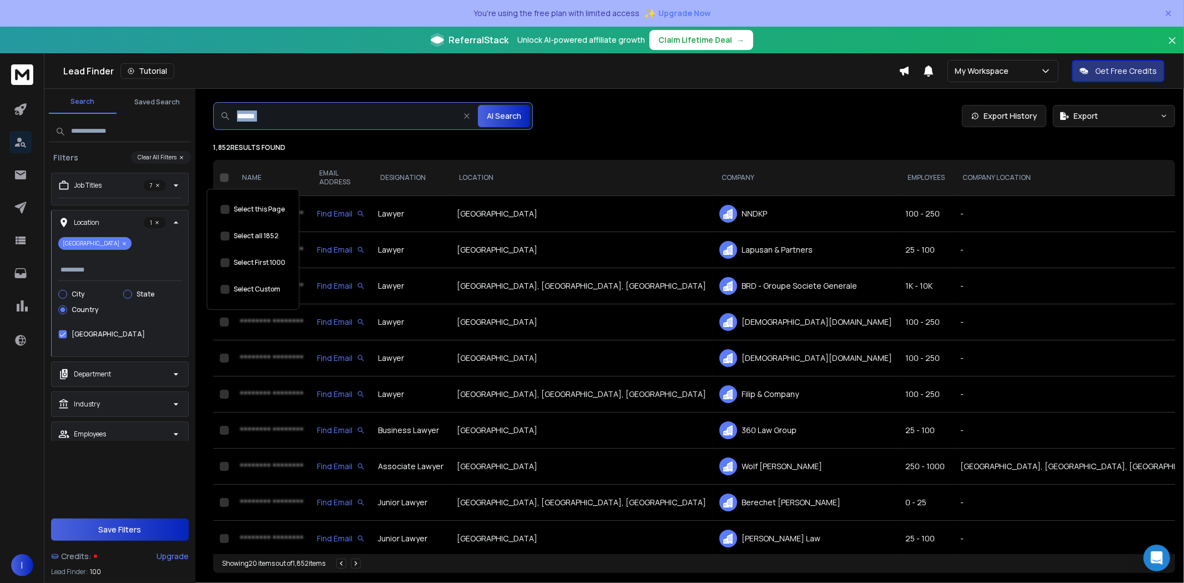
click at [228, 286] on button "Select this Page" at bounding box center [224, 289] width 9 height 9
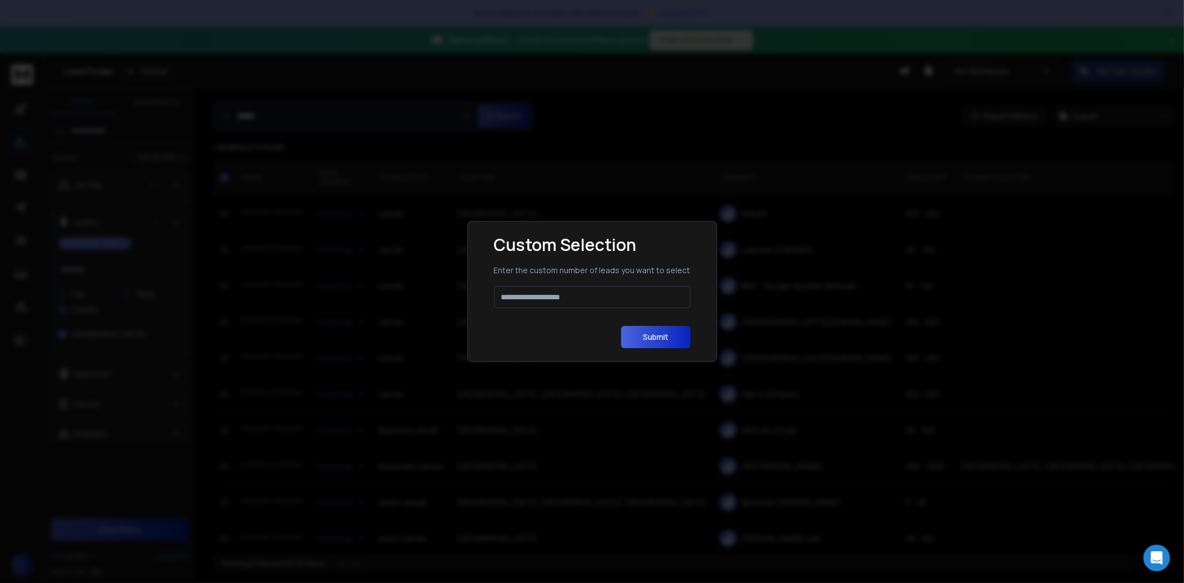
click at [579, 359] on div "Custom Selection Enter the custom number of leads you want to select Submit" at bounding box center [592, 292] width 223 height 140
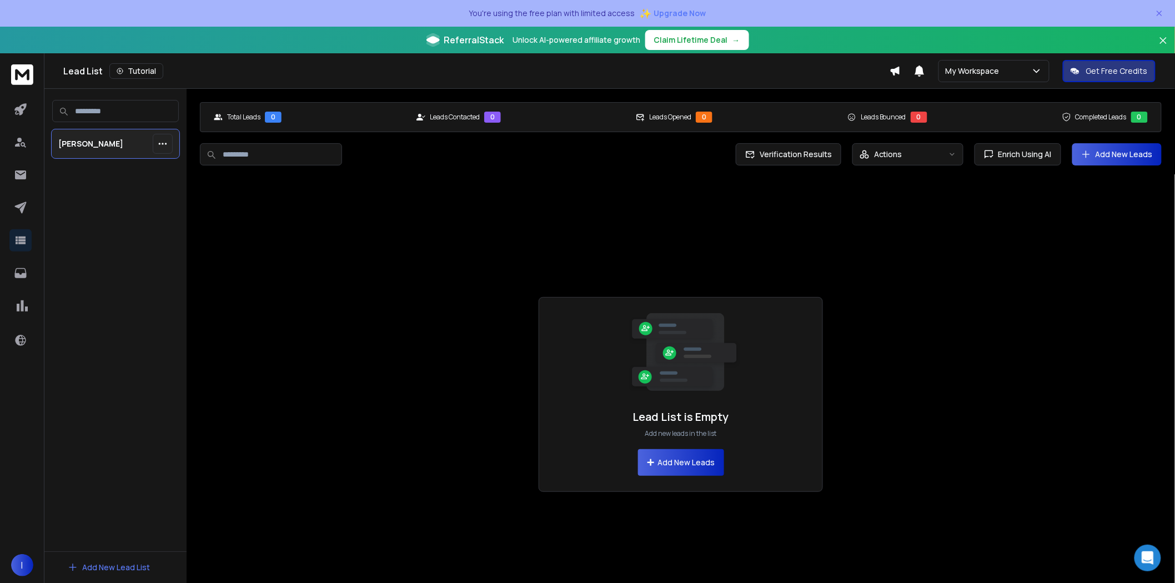
click at [124, 148] on div "[PERSON_NAME]" at bounding box center [115, 144] width 129 height 30
click at [103, 143] on p "[PERSON_NAME]" at bounding box center [90, 143] width 65 height 11
click at [162, 149] on button "button" at bounding box center [163, 144] width 20 height 20
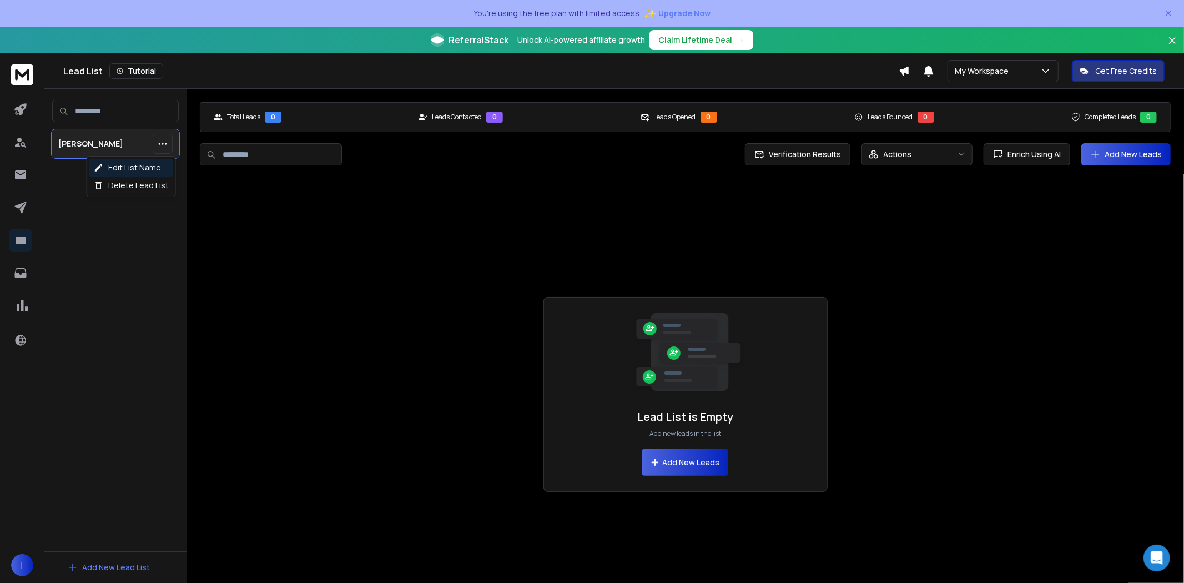
click at [160, 258] on div "[PERSON_NAME]" at bounding box center [115, 334] width 142 height 410
